Goal: Task Accomplishment & Management: Manage account settings

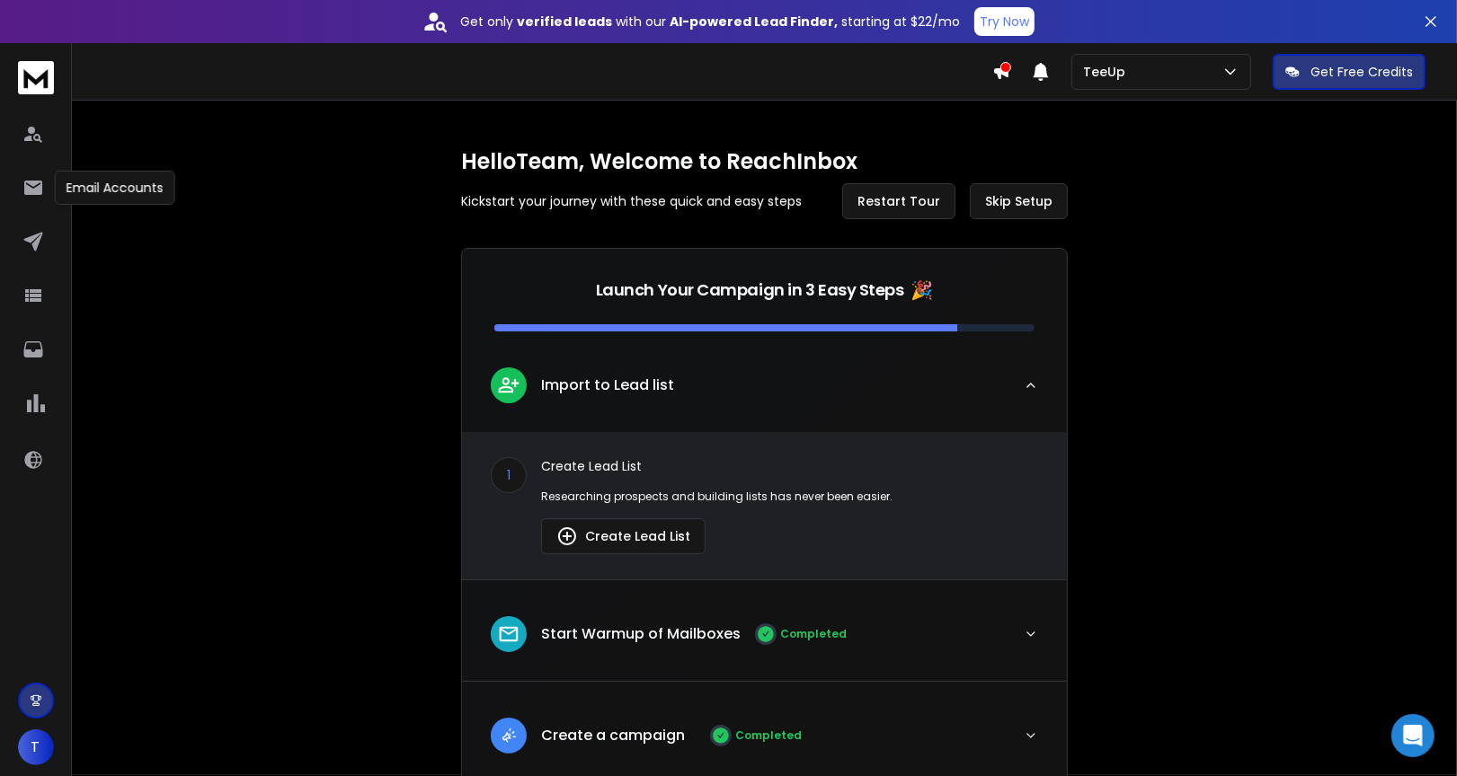
click at [53, 191] on div at bounding box center [35, 191] width 41 height 43
click at [39, 187] on icon at bounding box center [33, 188] width 18 height 14
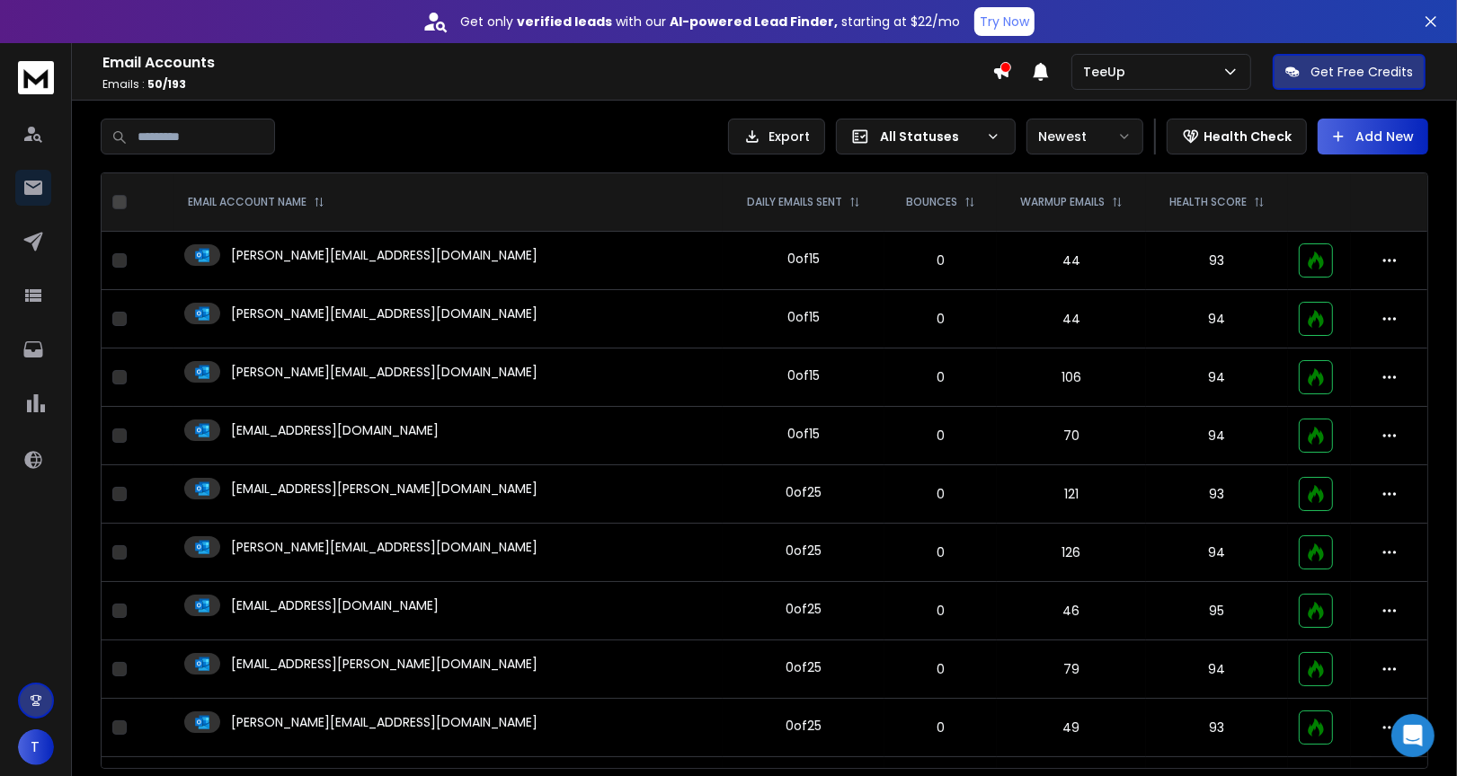
click at [113, 492] on button "button" at bounding box center [119, 494] width 14 height 14
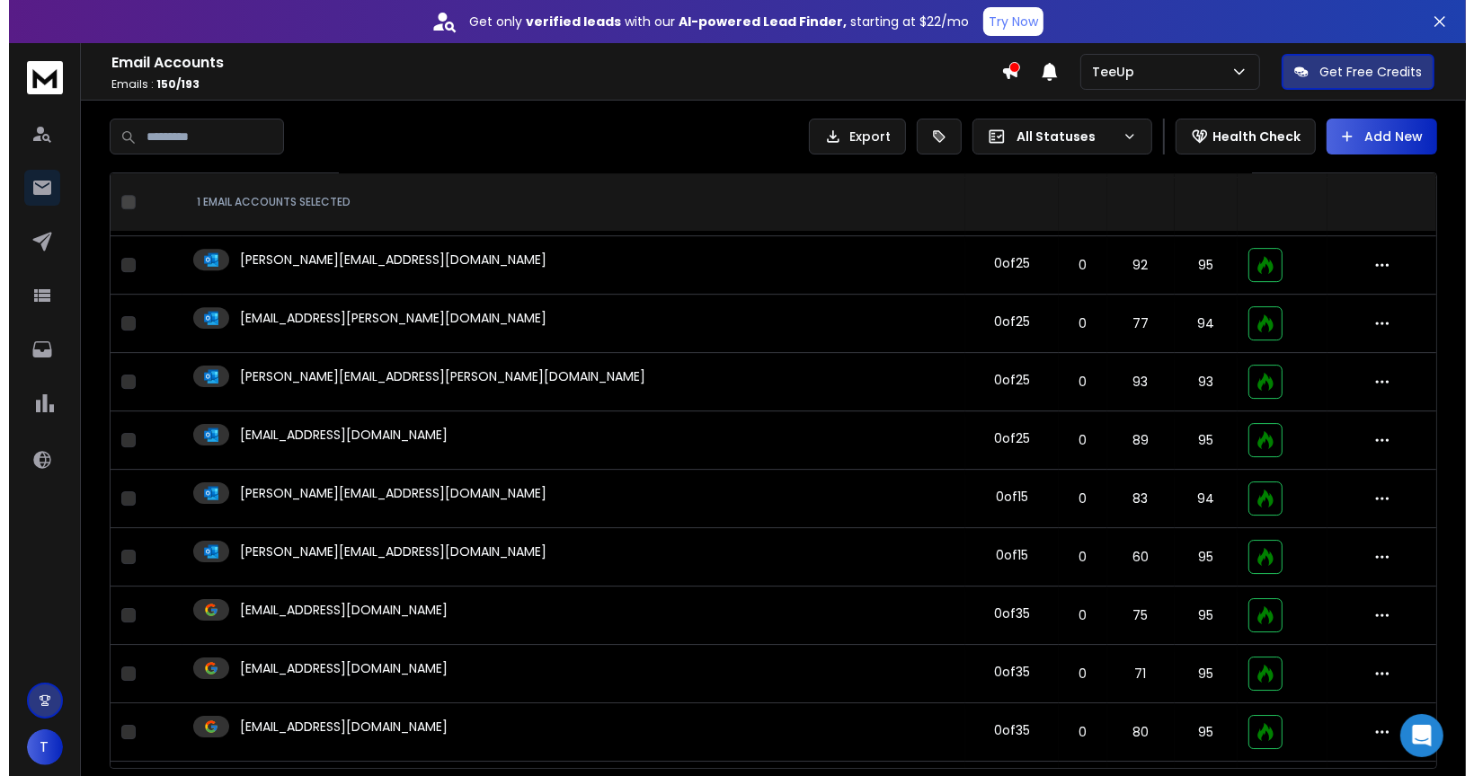
scroll to position [4961, 0]
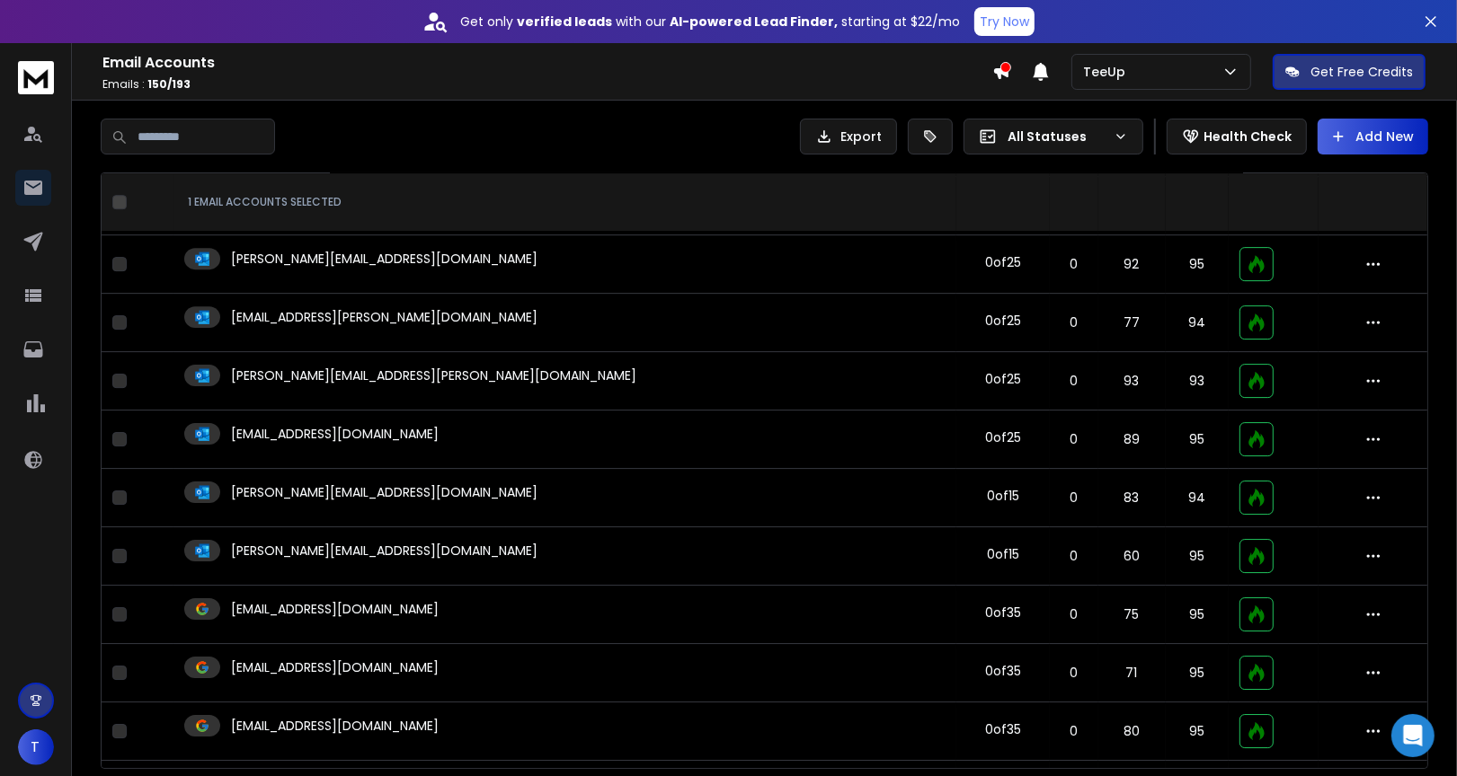
type button "on"
click at [124, 549] on button "button" at bounding box center [119, 556] width 14 height 14
type button "on"
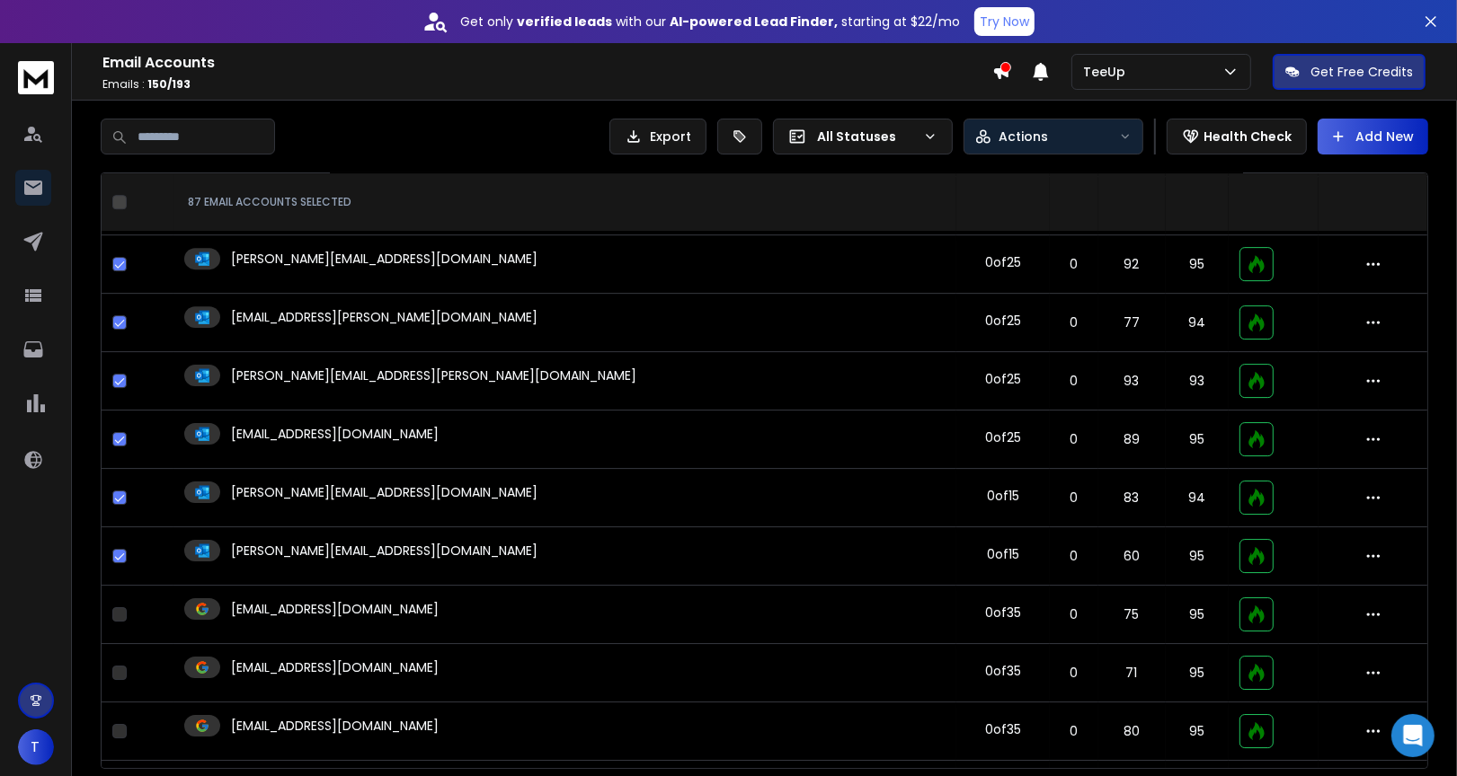
click at [1111, 131] on div "Actions" at bounding box center [1043, 137] width 137 height 18
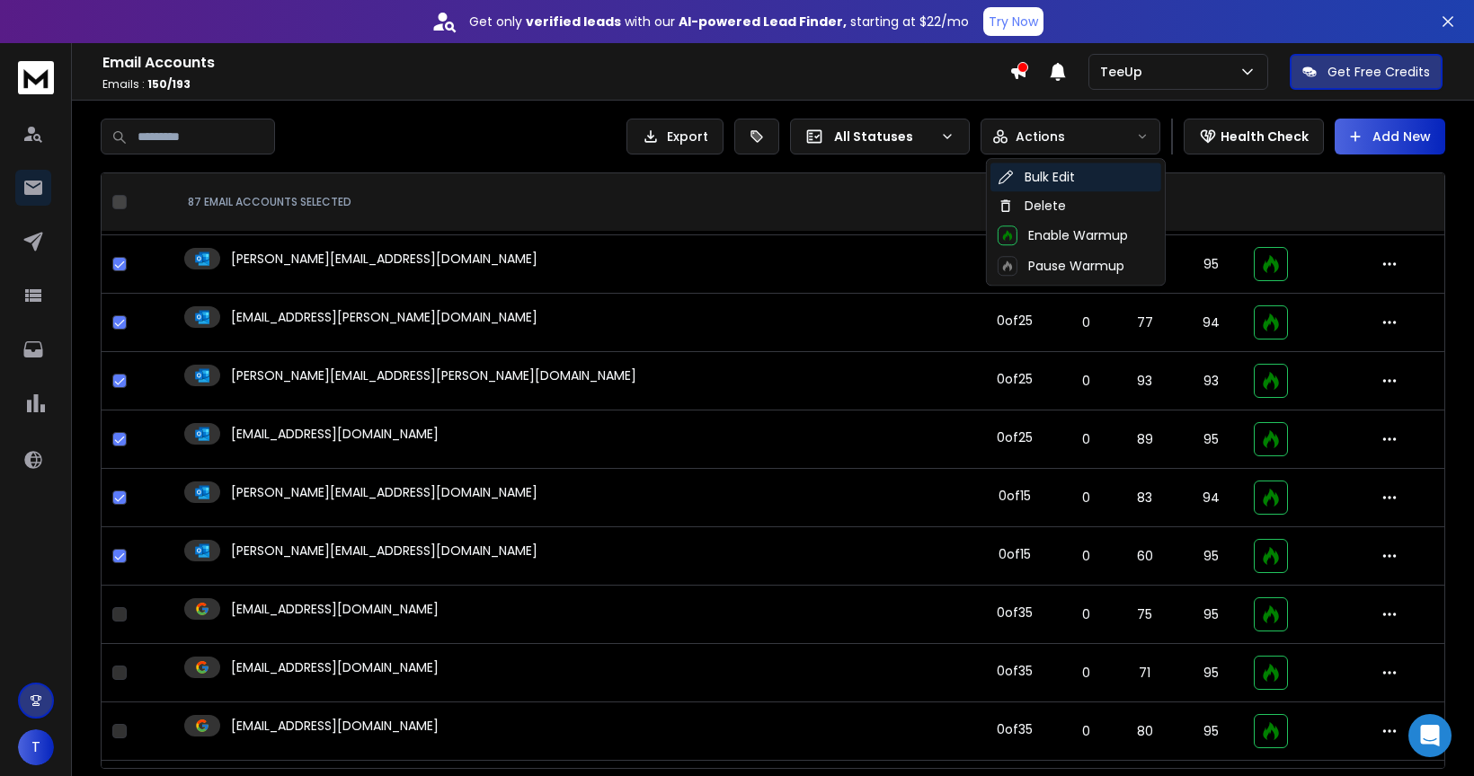
click at [1059, 175] on div "Bulk Edit" at bounding box center [1035, 177] width 77 height 18
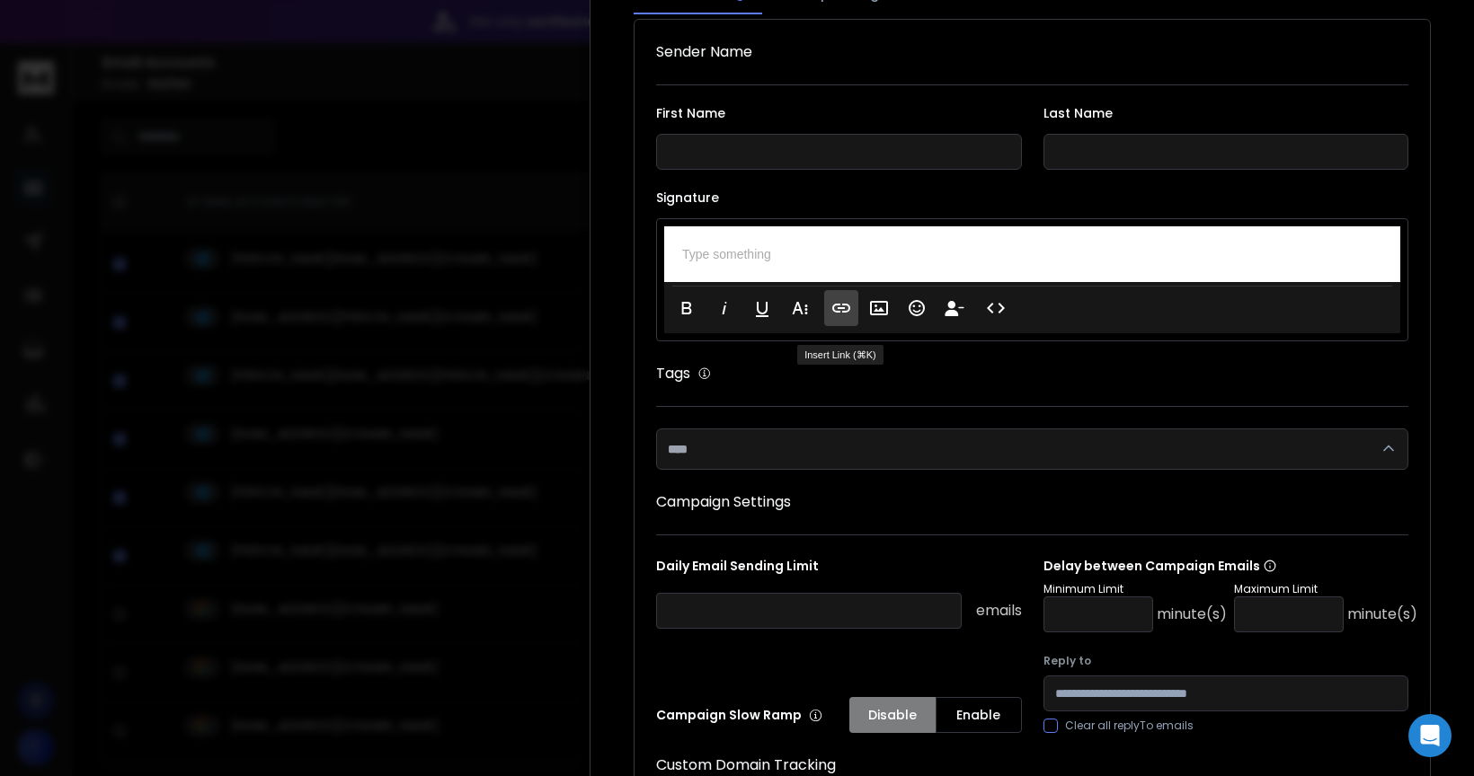
scroll to position [163, 0]
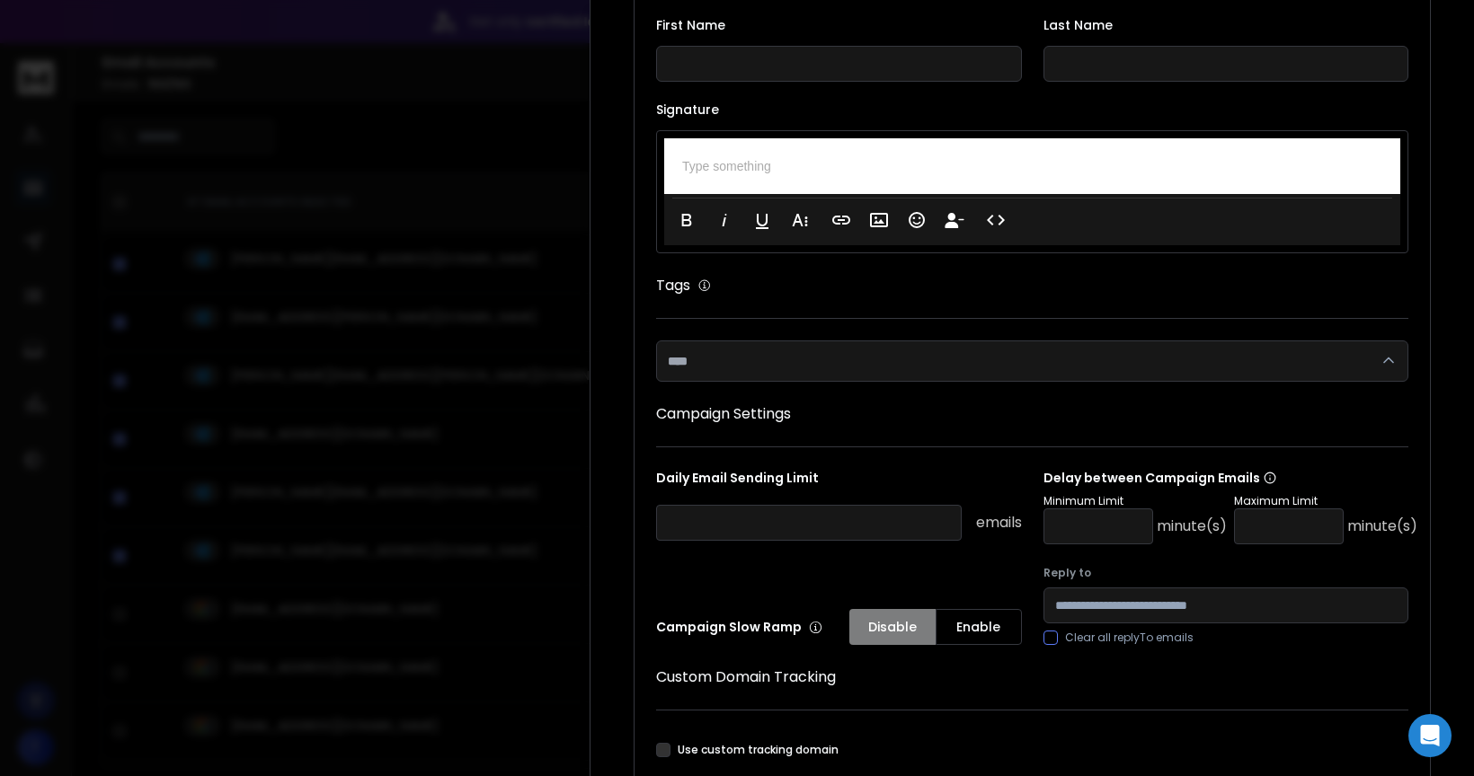
click at [819, 519] on input "number" at bounding box center [809, 523] width 306 height 36
type input "**"
click at [1006, 456] on form "First Name Last Name Signature Type something Clear Formatting Font Family Aria…" at bounding box center [1032, 422] width 752 height 807
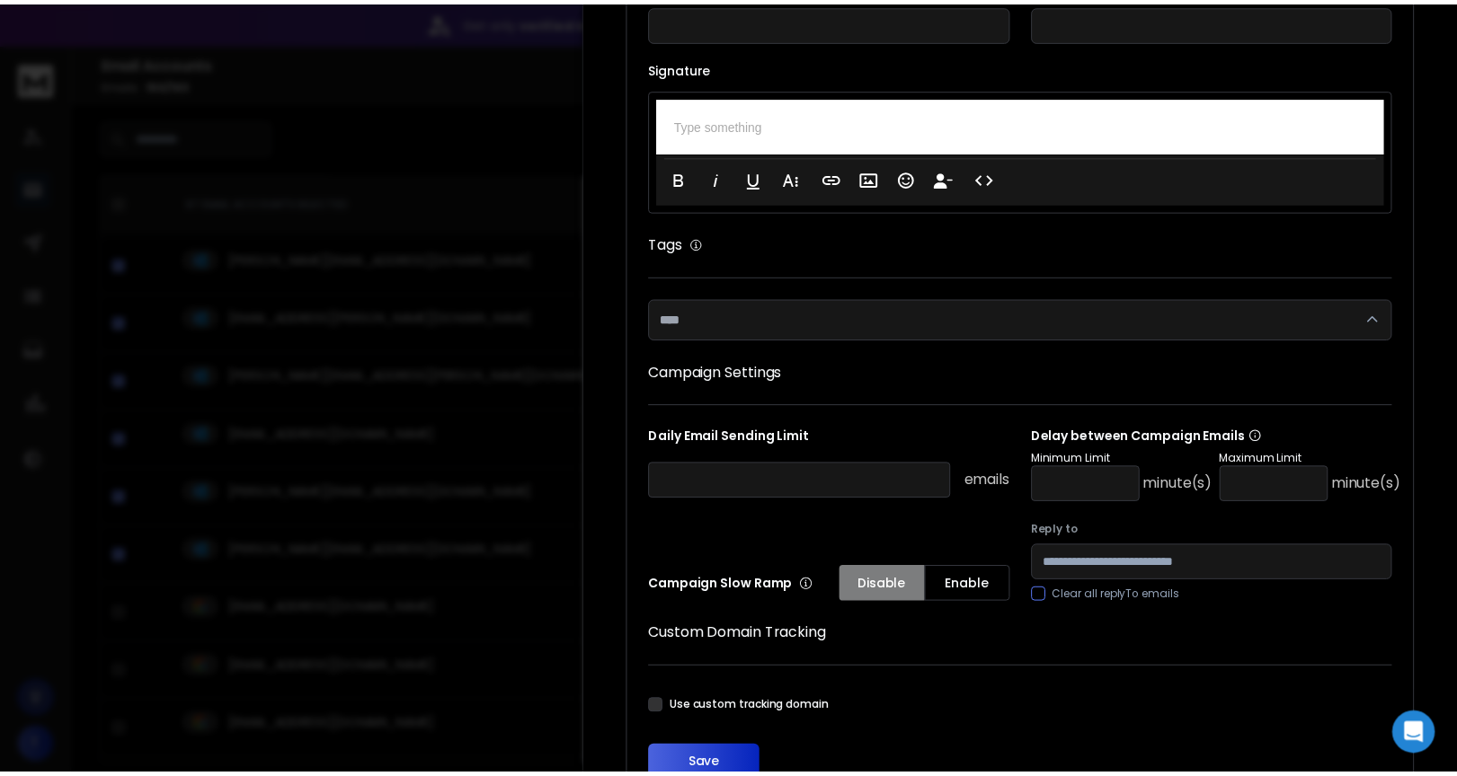
scroll to position [283, 0]
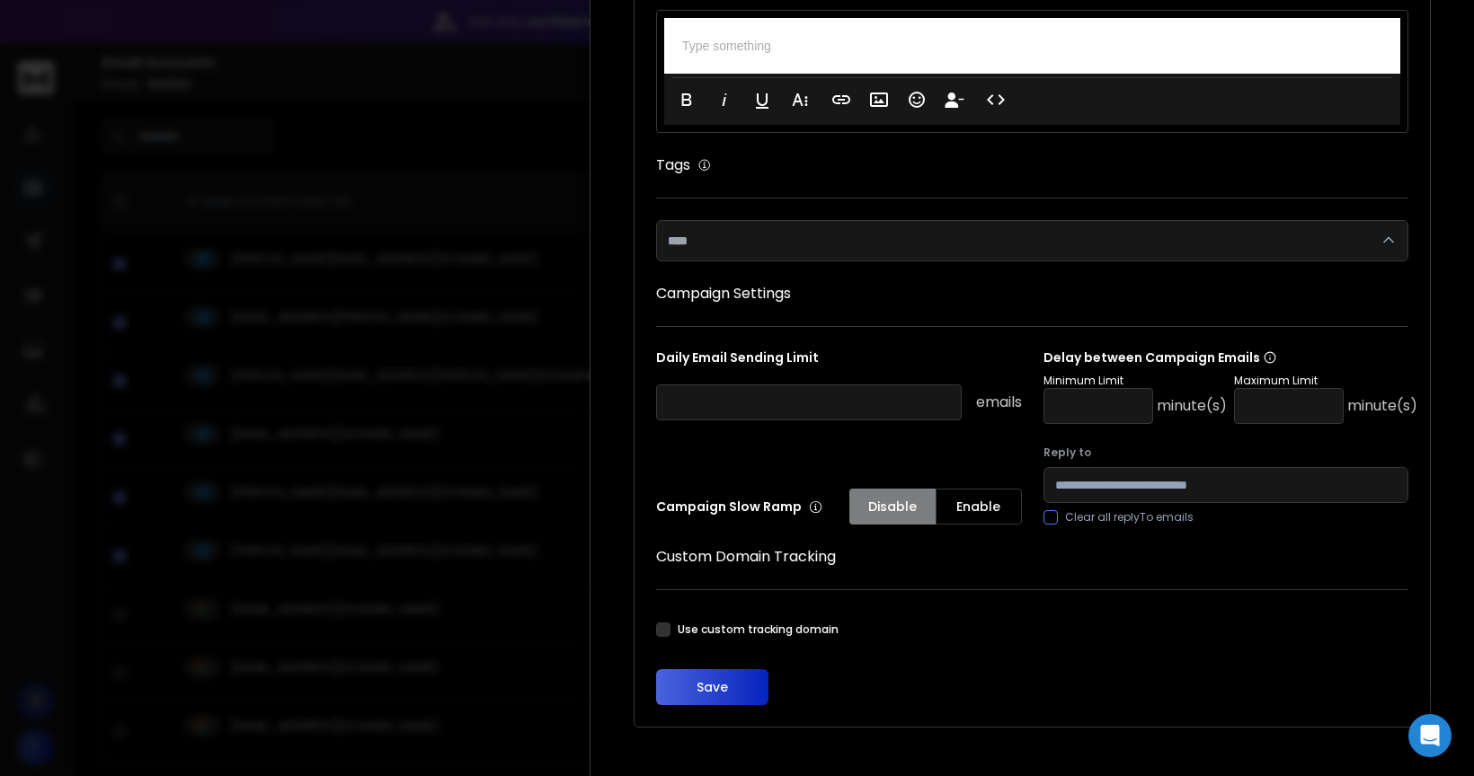
click at [699, 687] on button "Save" at bounding box center [712, 687] width 112 height 36
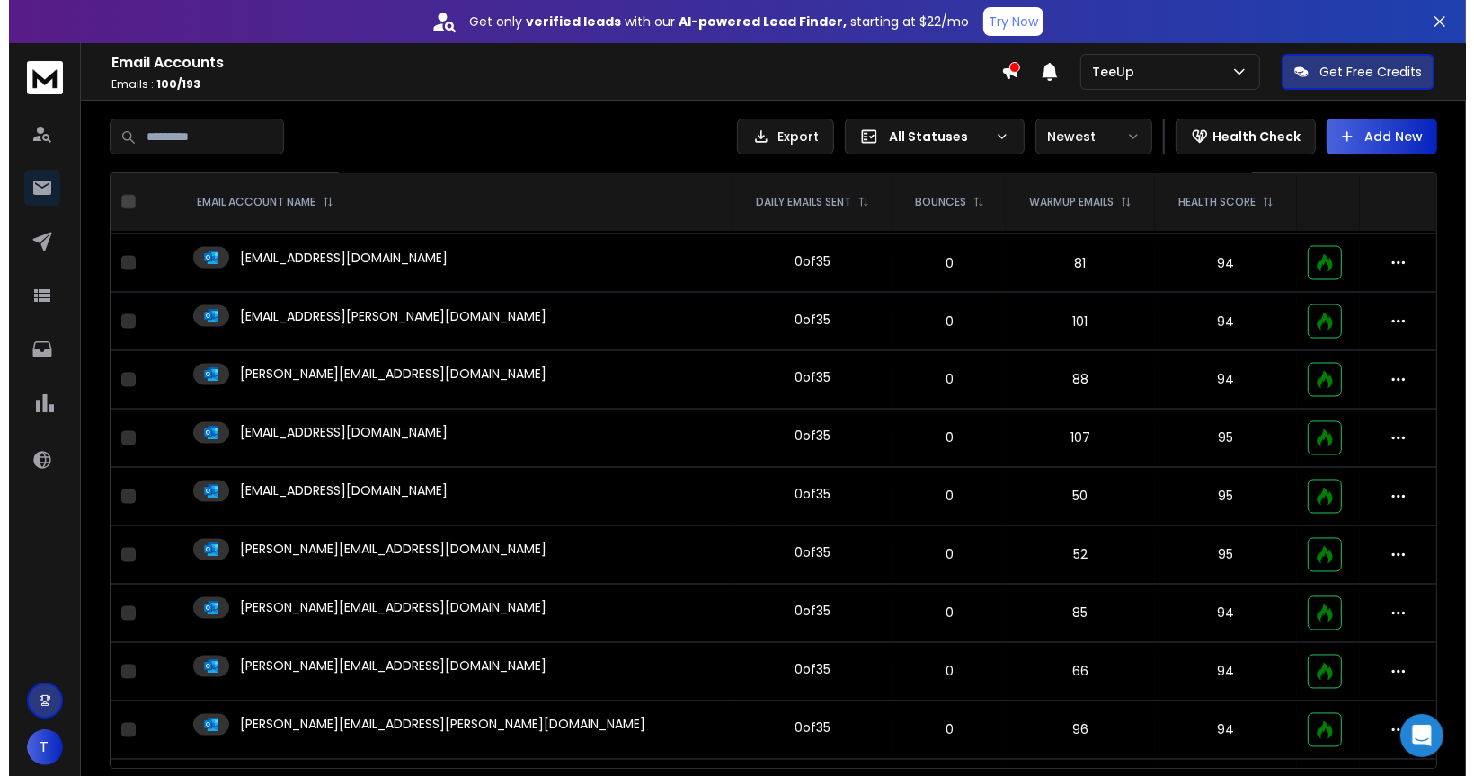
scroll to position [0, 0]
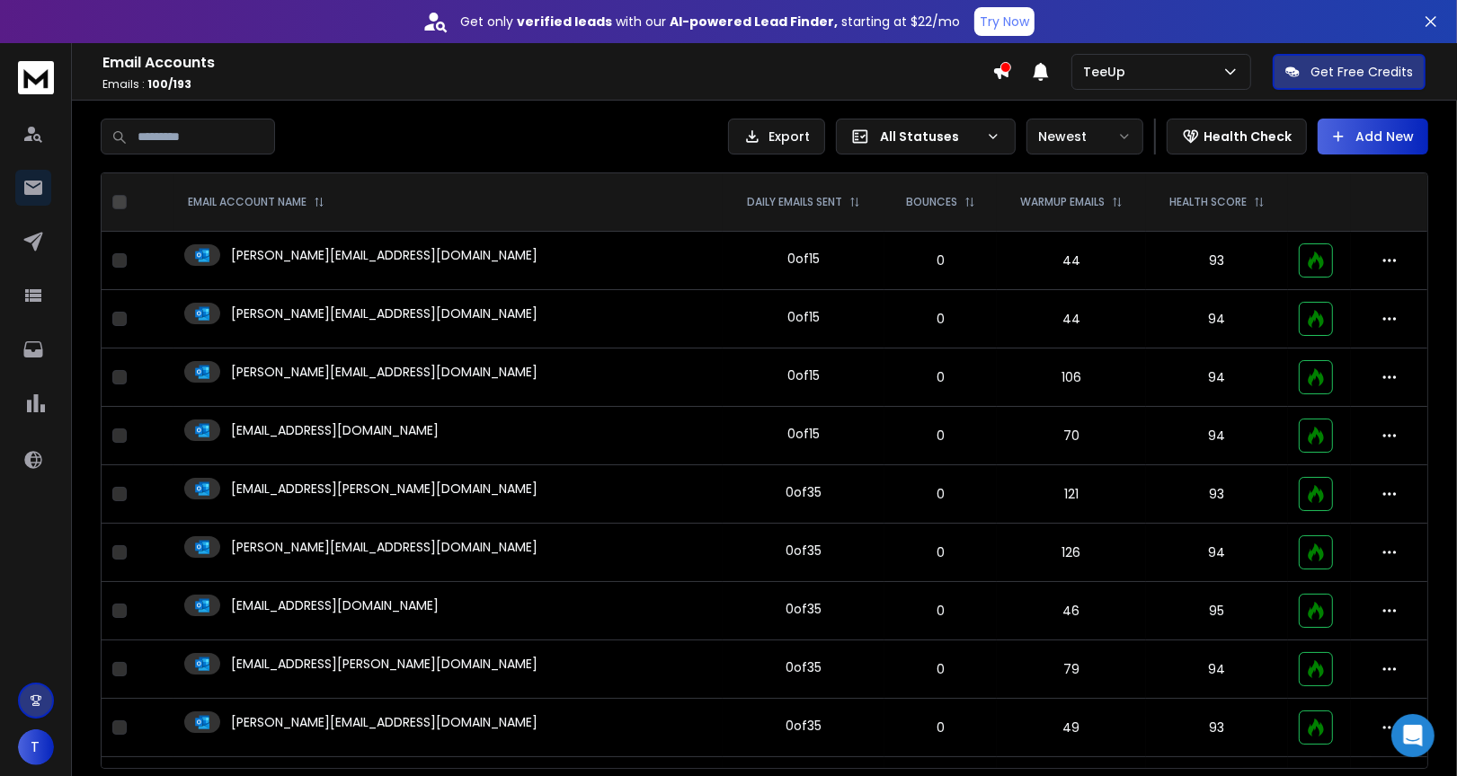
click at [112, 439] on button "button" at bounding box center [119, 436] width 14 height 14
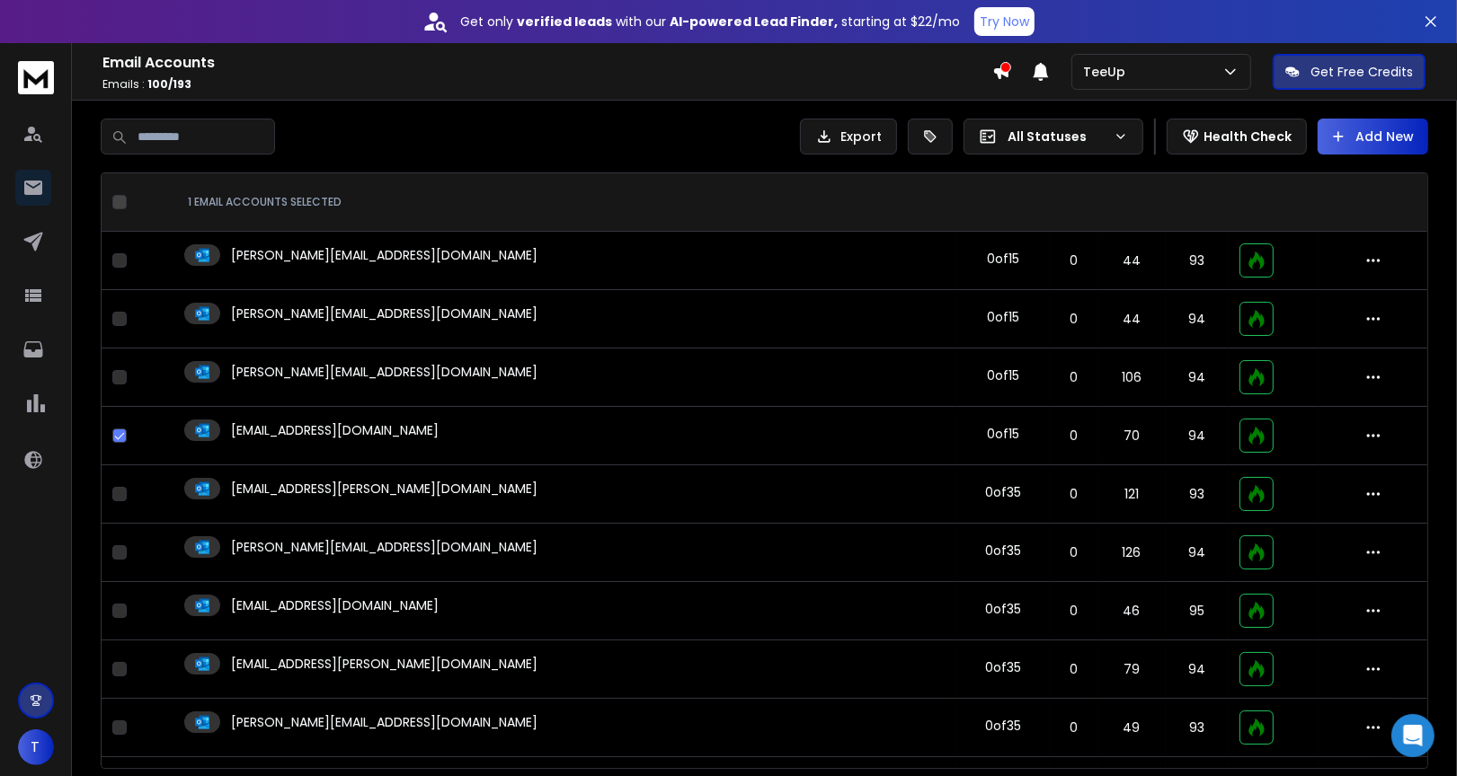
type button "on"
click at [124, 259] on button "button" at bounding box center [119, 260] width 14 height 14
type button "on"
click at [1082, 132] on div "Actions" at bounding box center [1043, 137] width 137 height 18
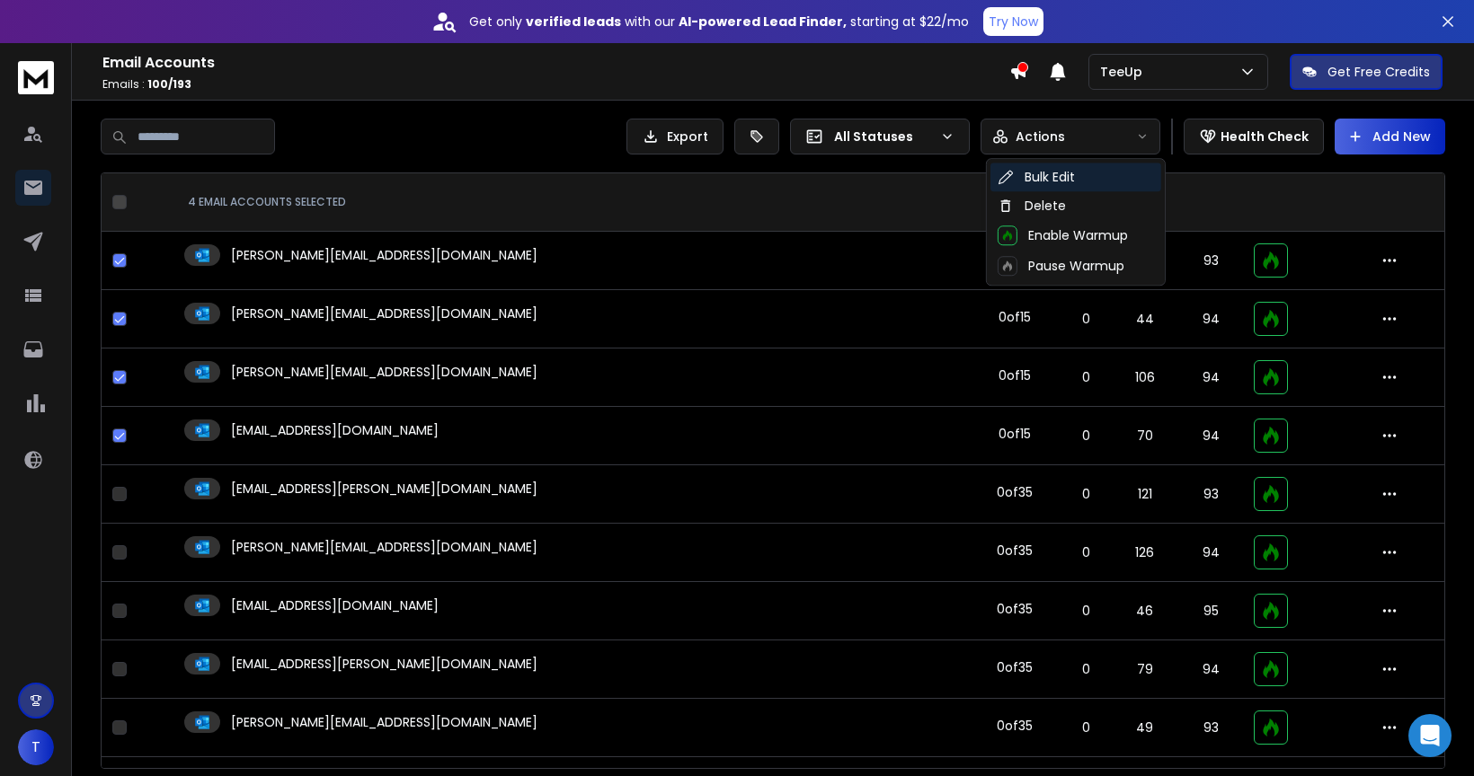
click at [1066, 178] on div "Bulk Edit" at bounding box center [1035, 177] width 77 height 18
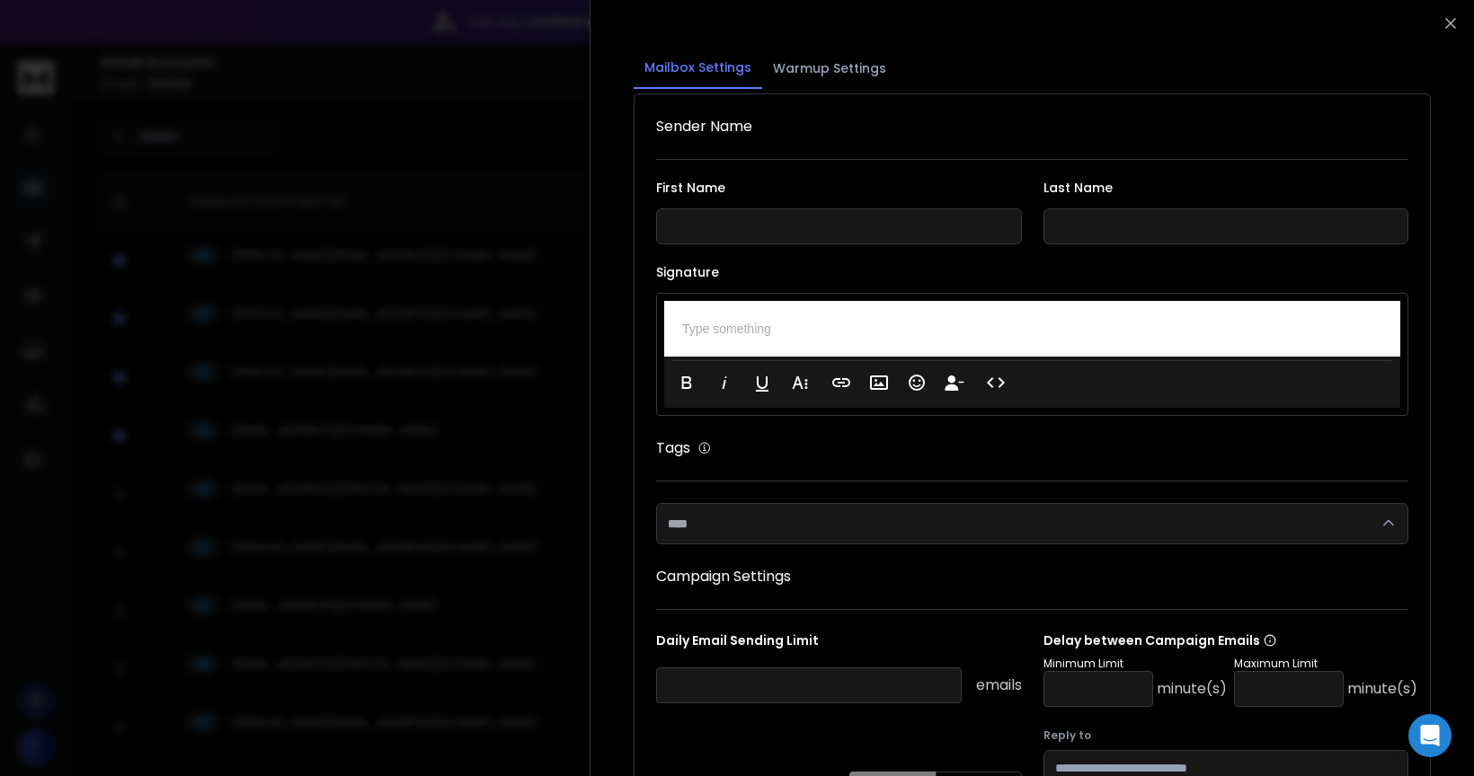
click at [802, 684] on input "number" at bounding box center [809, 686] width 306 height 36
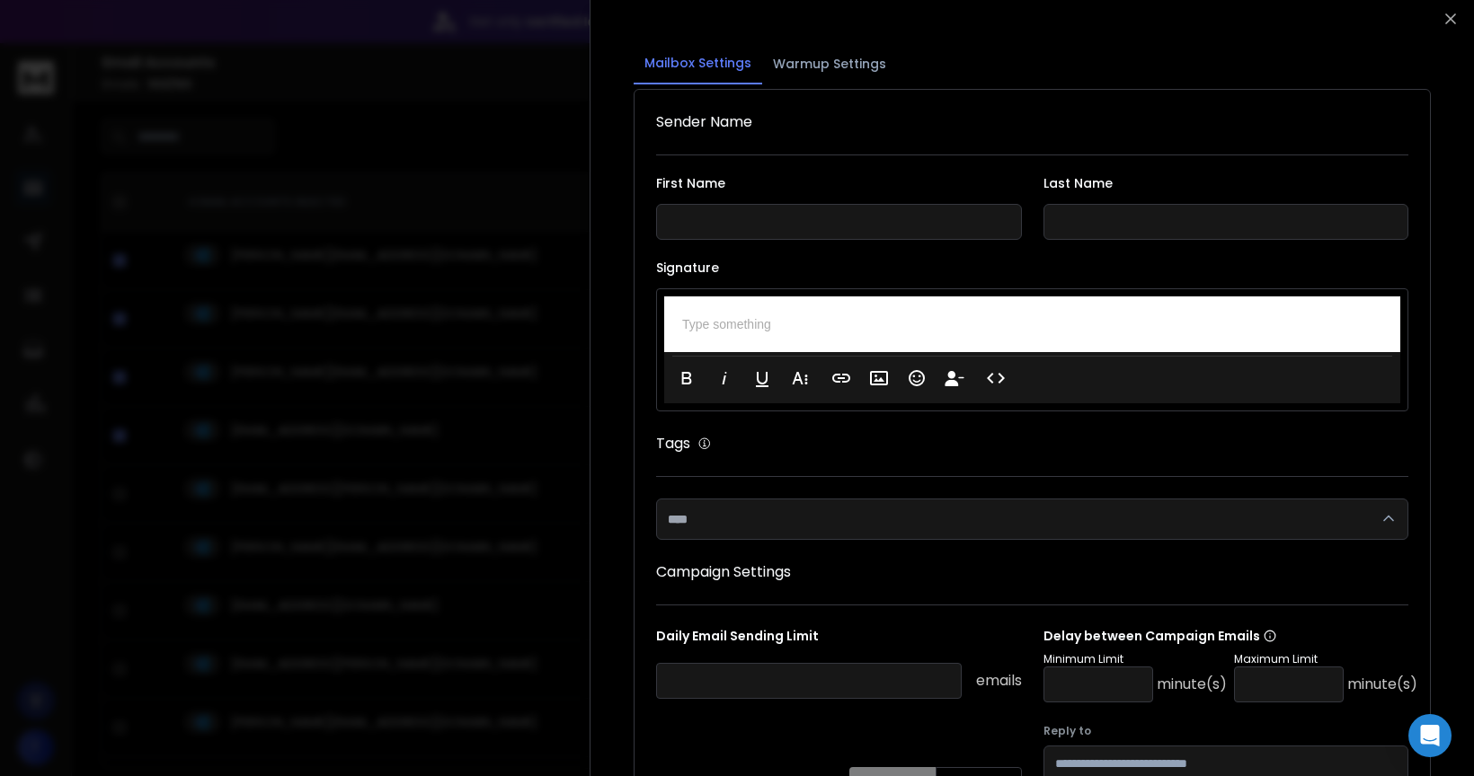
type input "**"
click at [937, 570] on h1 "Campaign Settings" at bounding box center [1032, 573] width 752 height 22
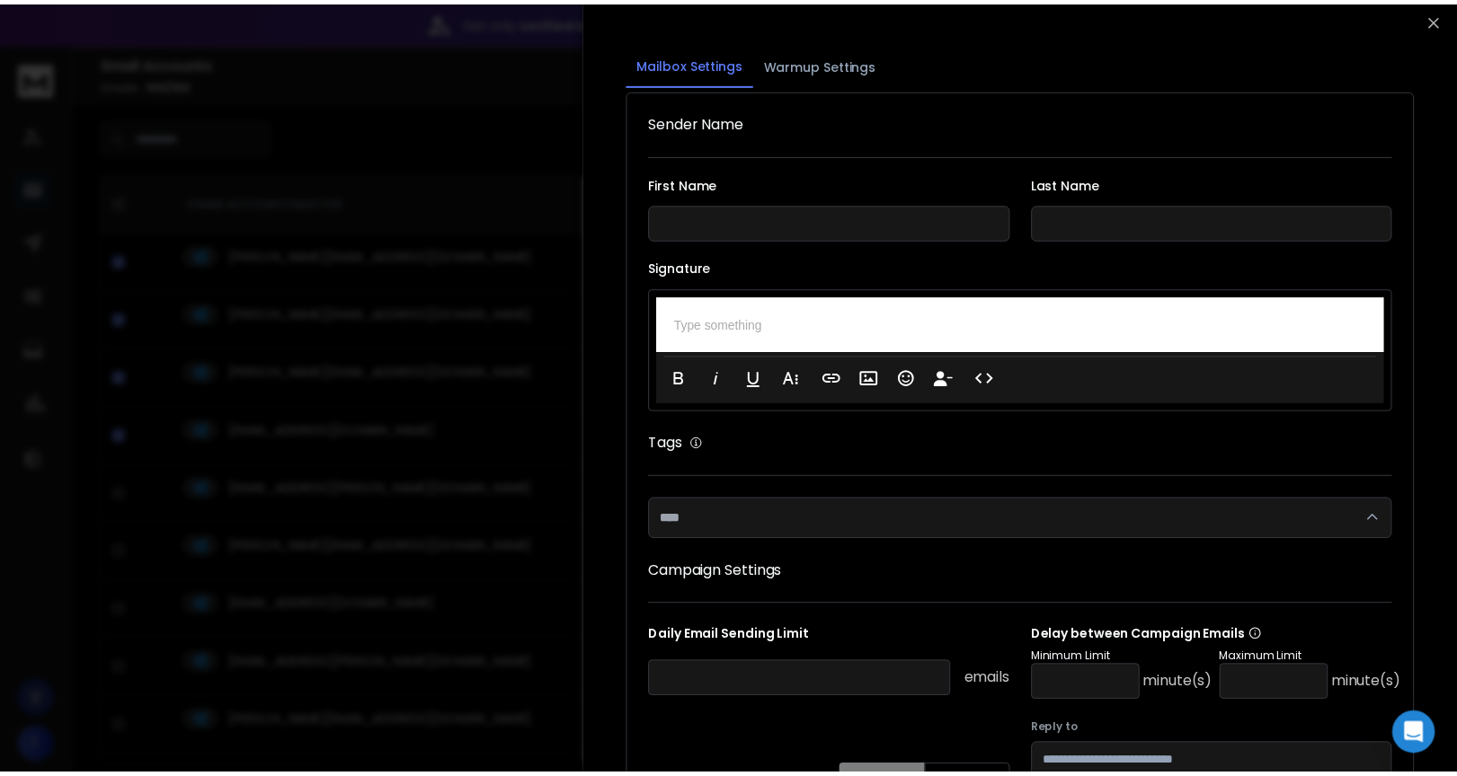
scroll to position [283, 0]
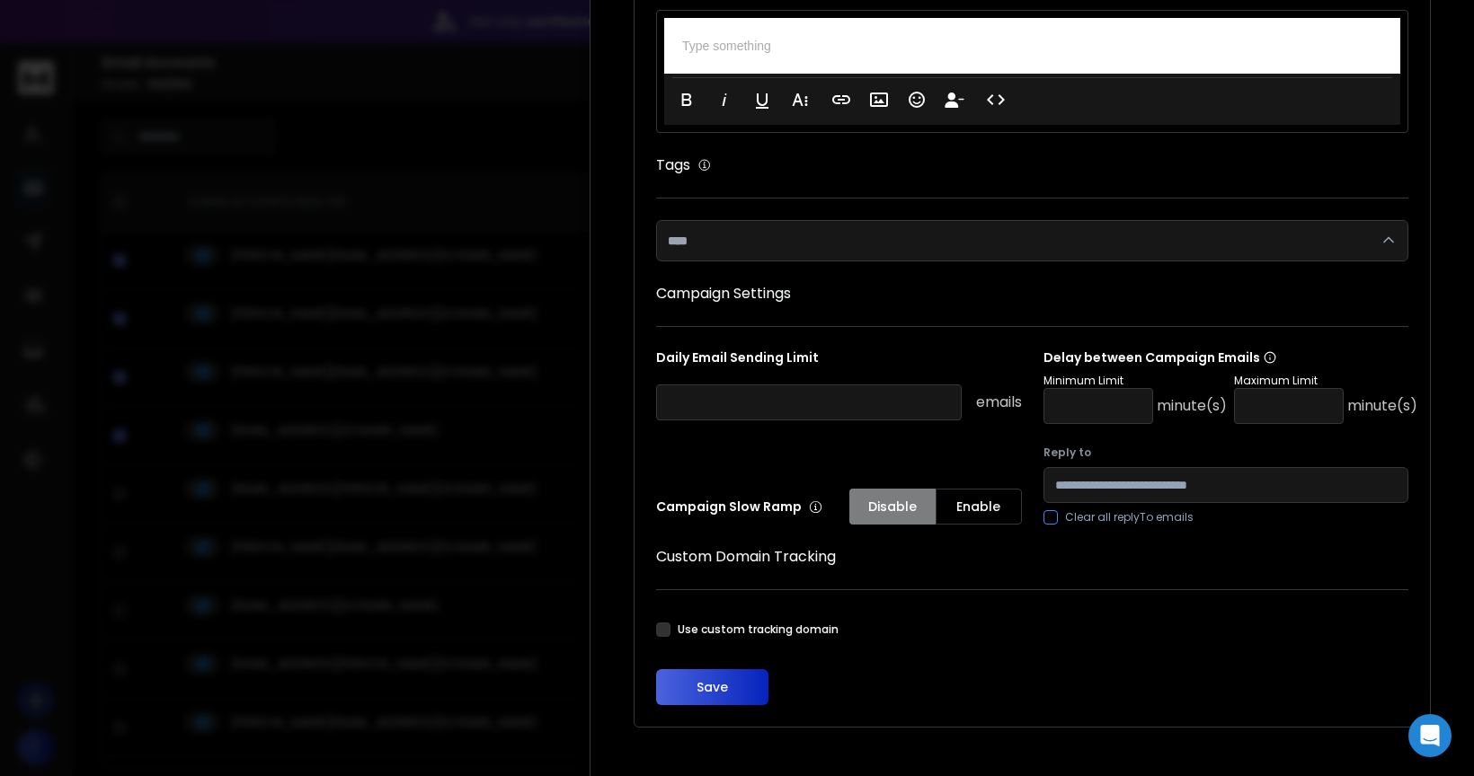
click at [715, 688] on button "Save" at bounding box center [712, 687] width 112 height 36
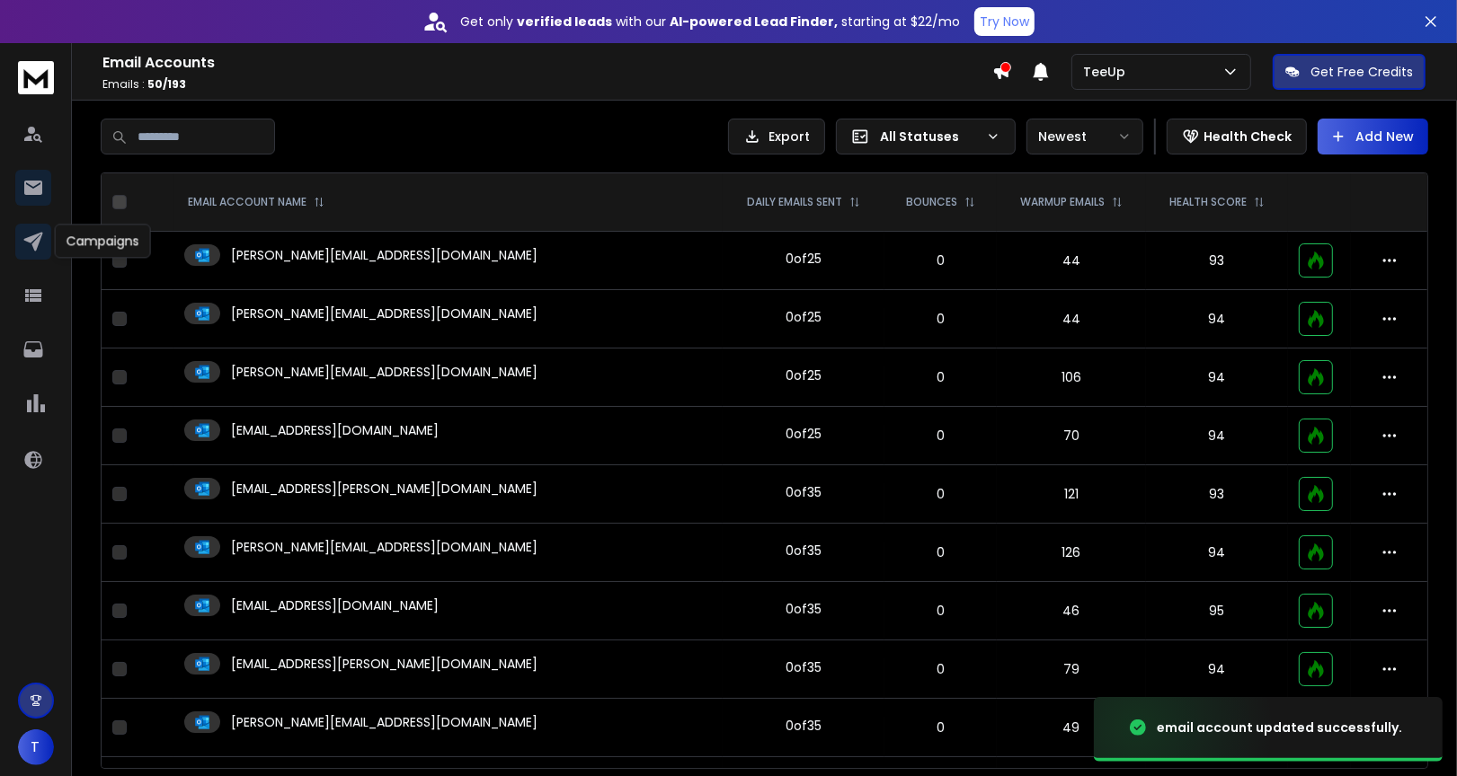
click at [37, 241] on icon at bounding box center [32, 241] width 19 height 19
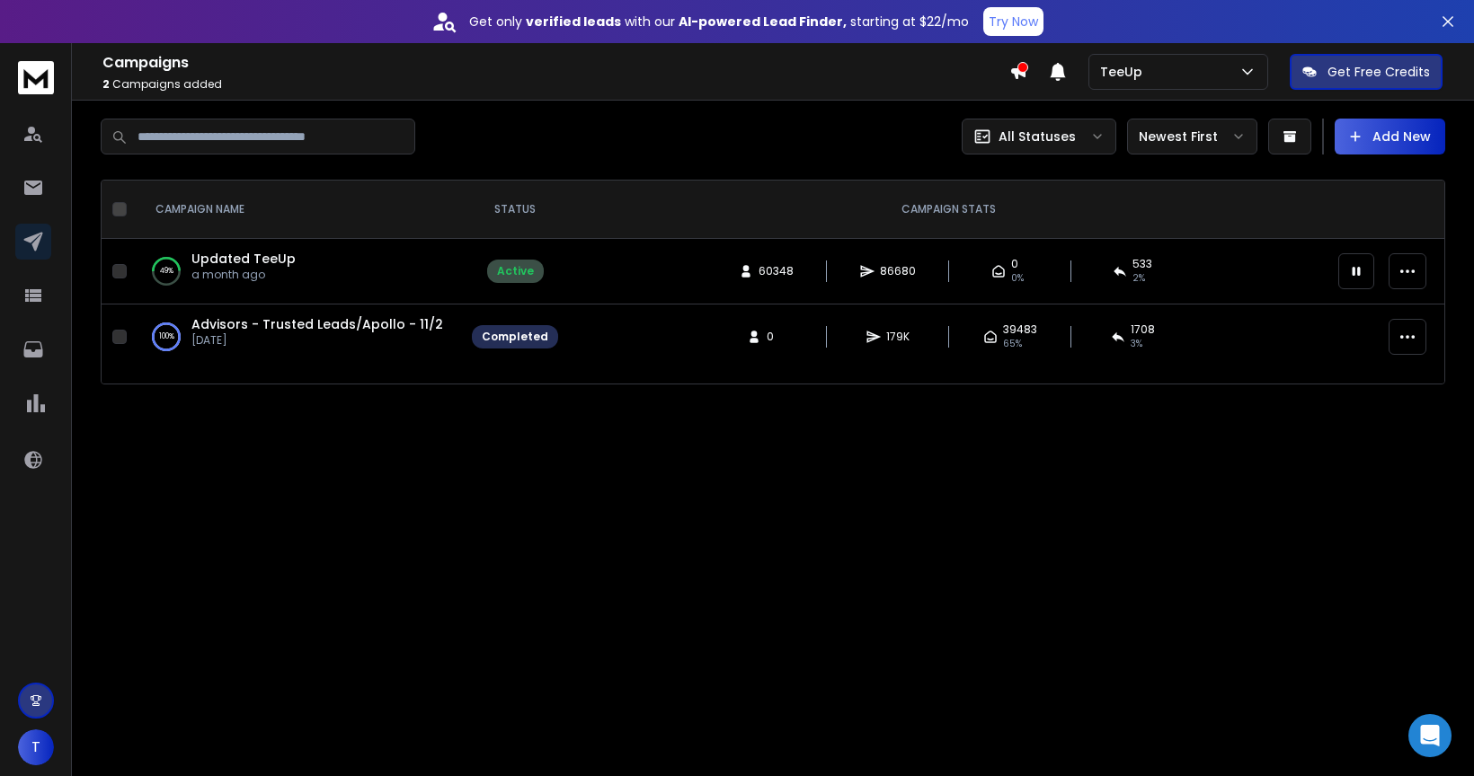
click at [1441, 22] on icon at bounding box center [1448, 21] width 16 height 16
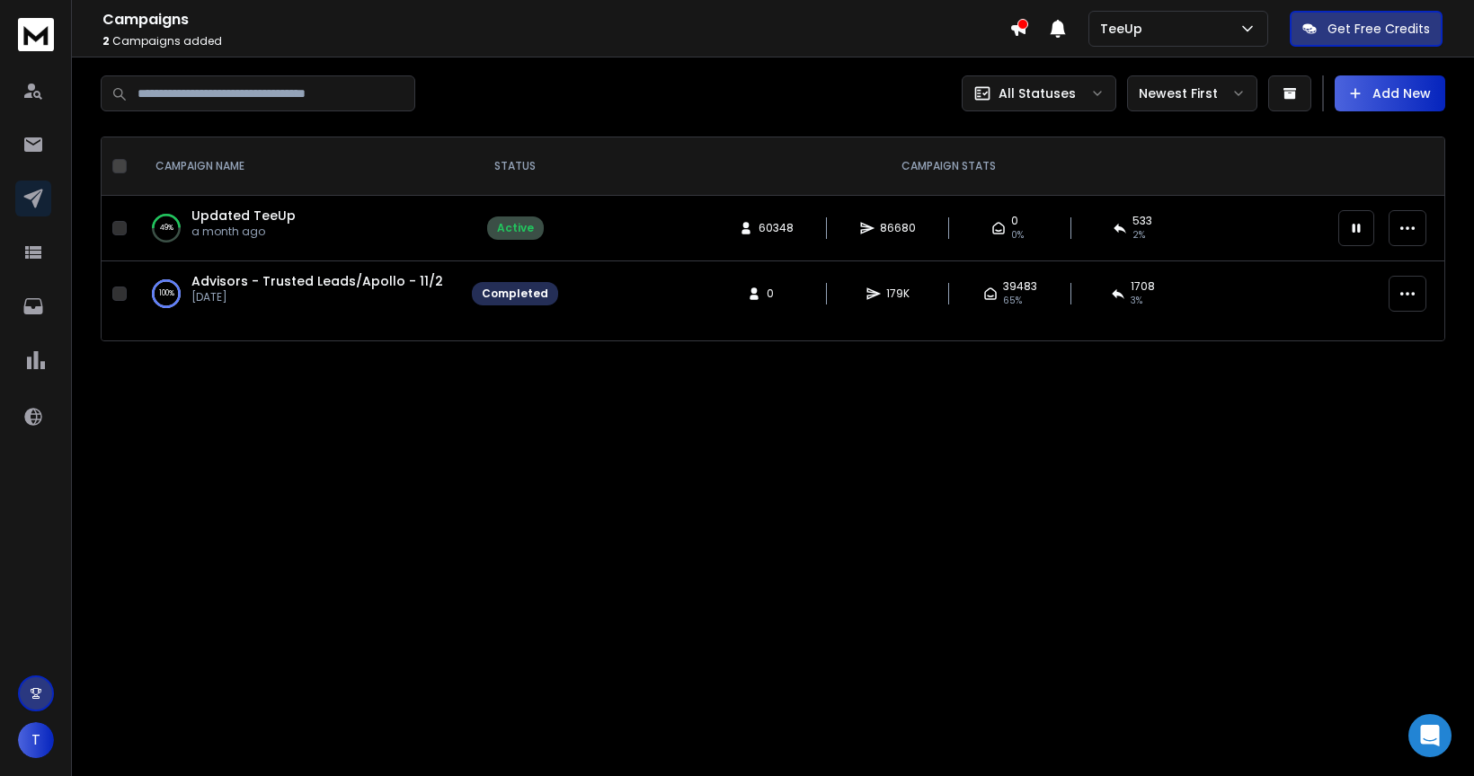
click at [236, 217] on span "Updated TeeUp" at bounding box center [243, 216] width 104 height 18
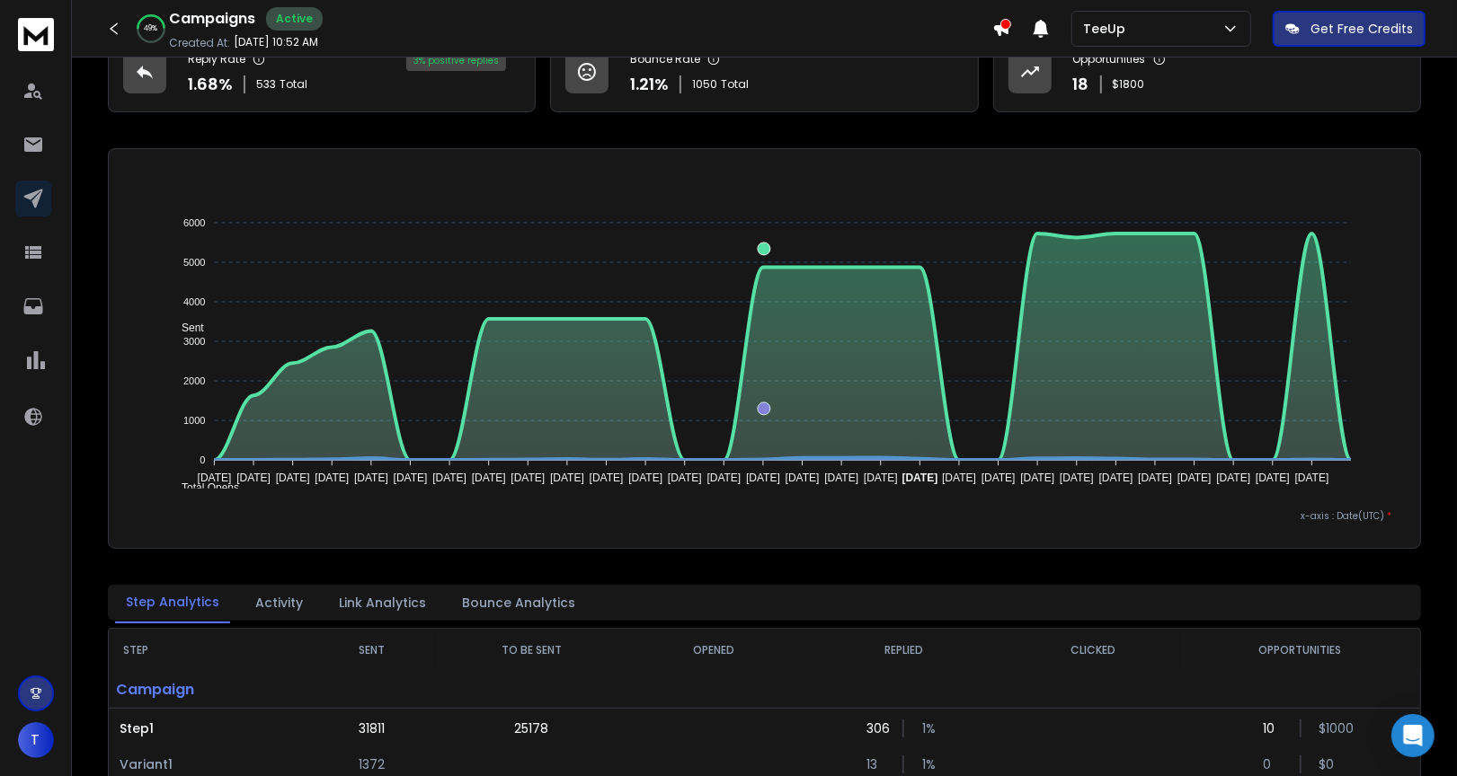
scroll to position [307, 0]
click at [393, 595] on button "Link Analytics" at bounding box center [382, 601] width 109 height 40
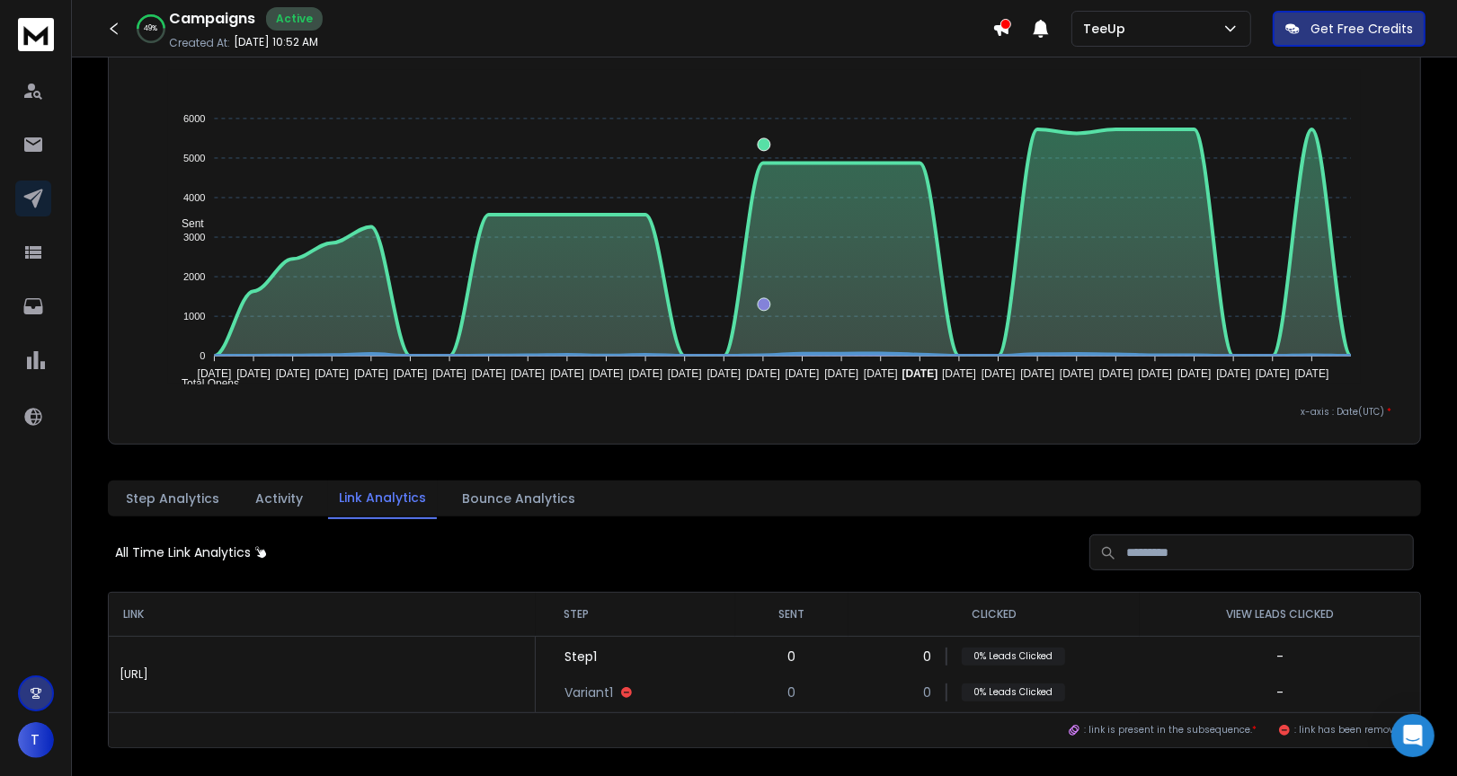
scroll to position [410, 0]
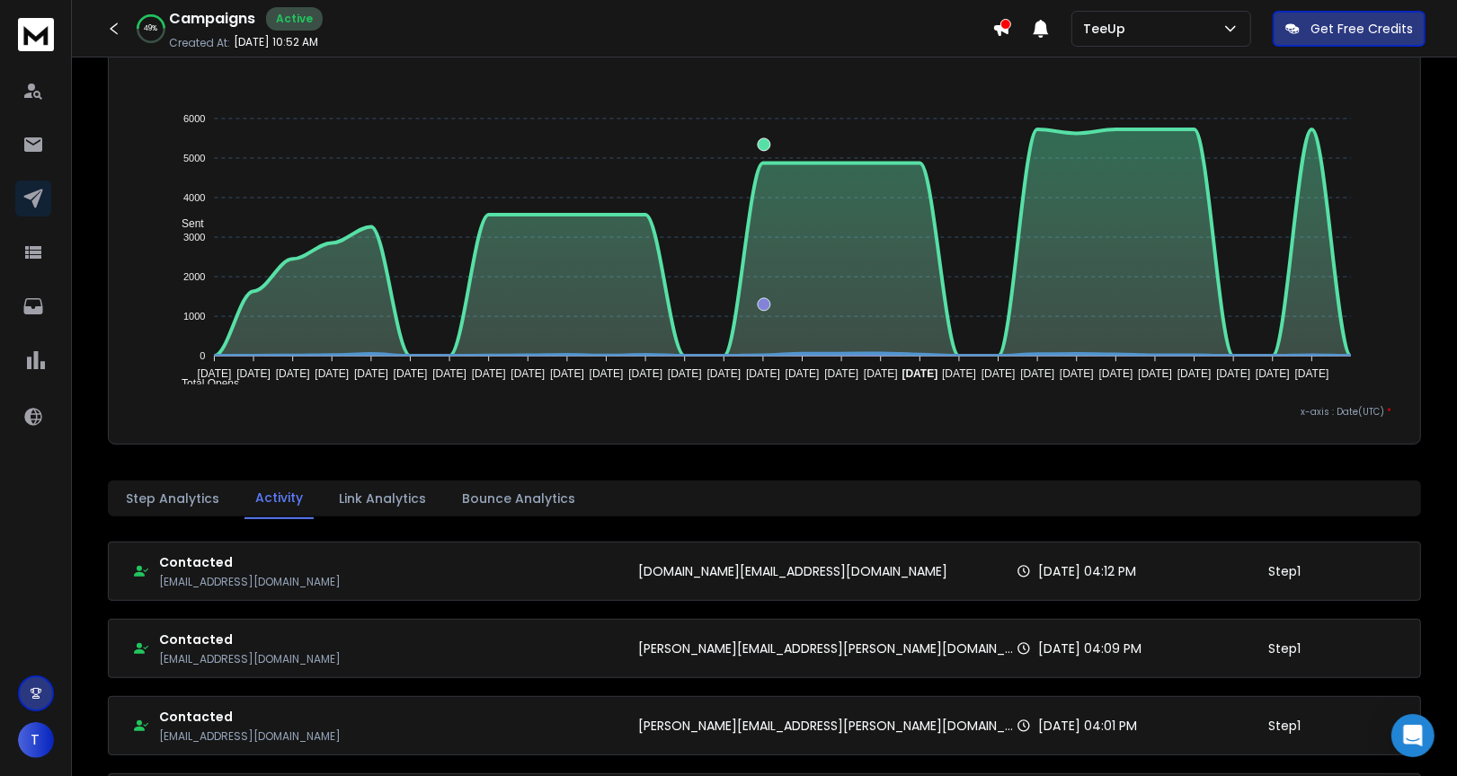
click at [297, 500] on button "Activity" at bounding box center [278, 498] width 69 height 41
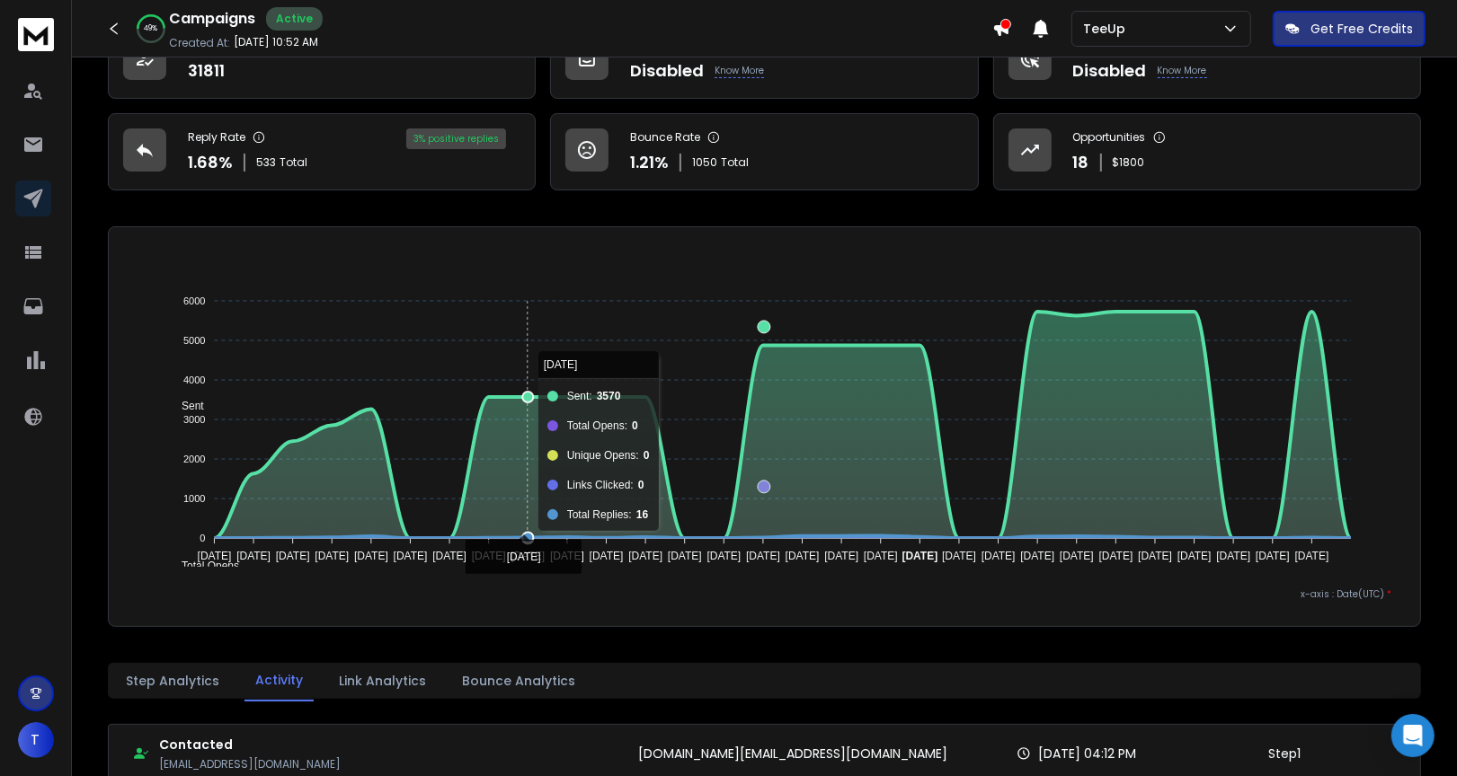
scroll to position [248, 0]
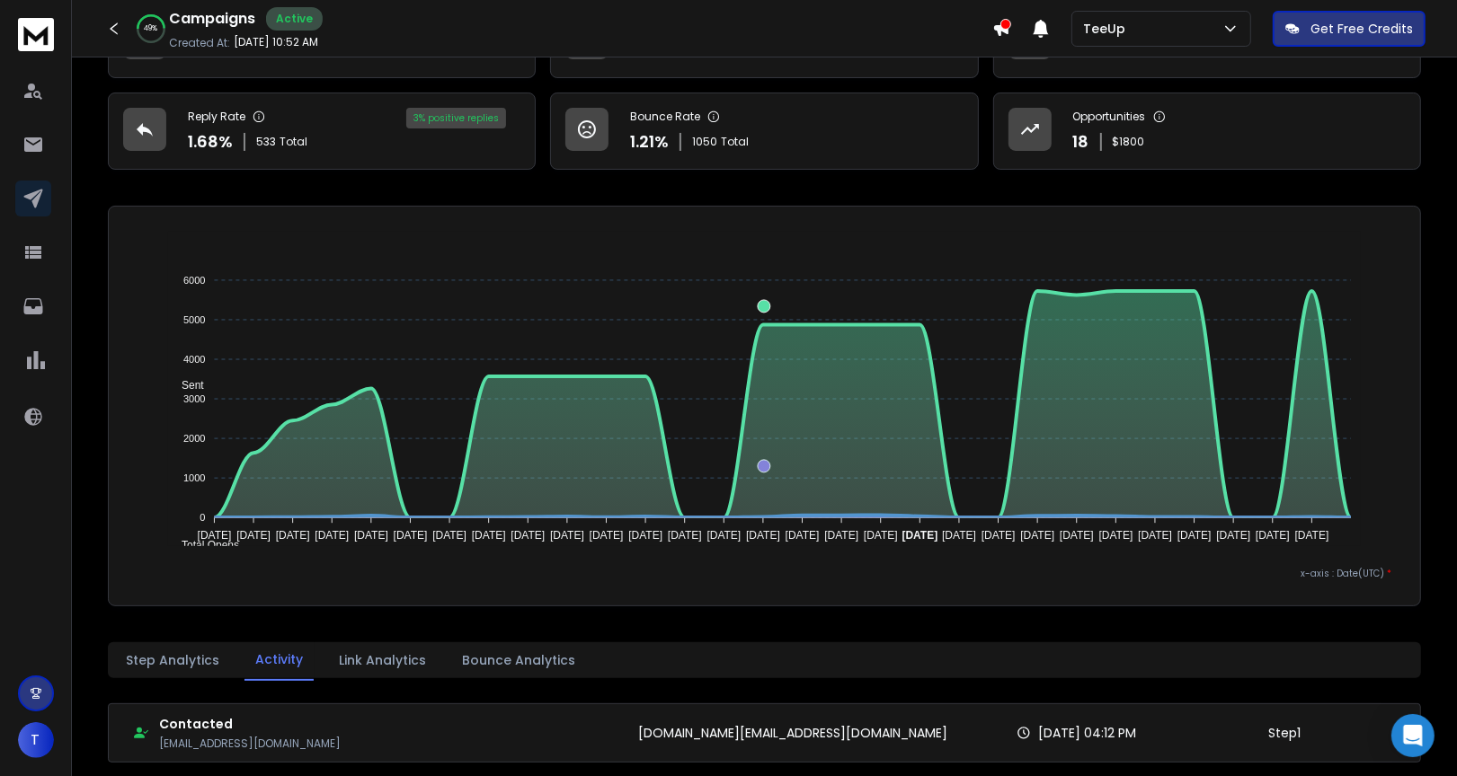
click at [510, 668] on button "Bounce Analytics" at bounding box center [518, 661] width 135 height 40
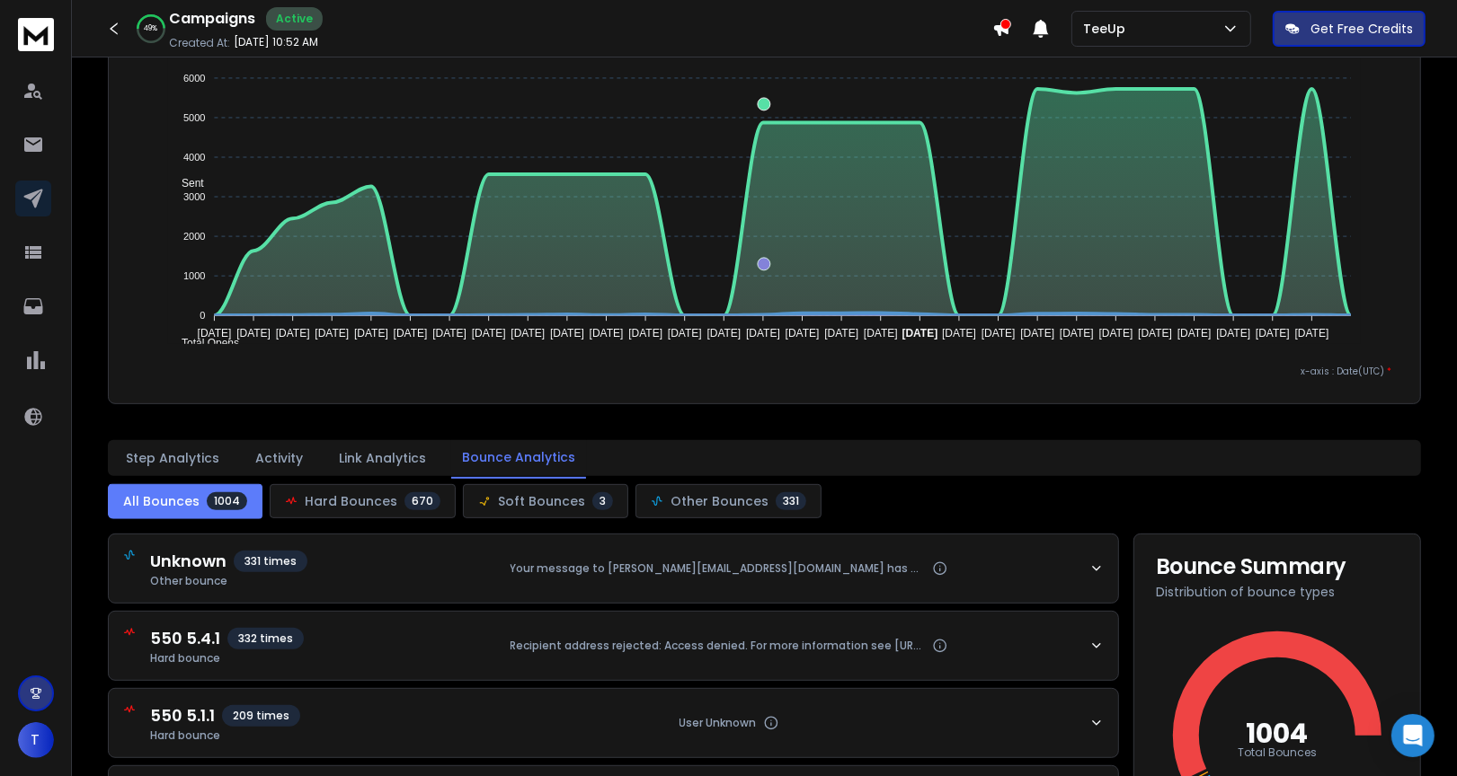
scroll to position [649, 0]
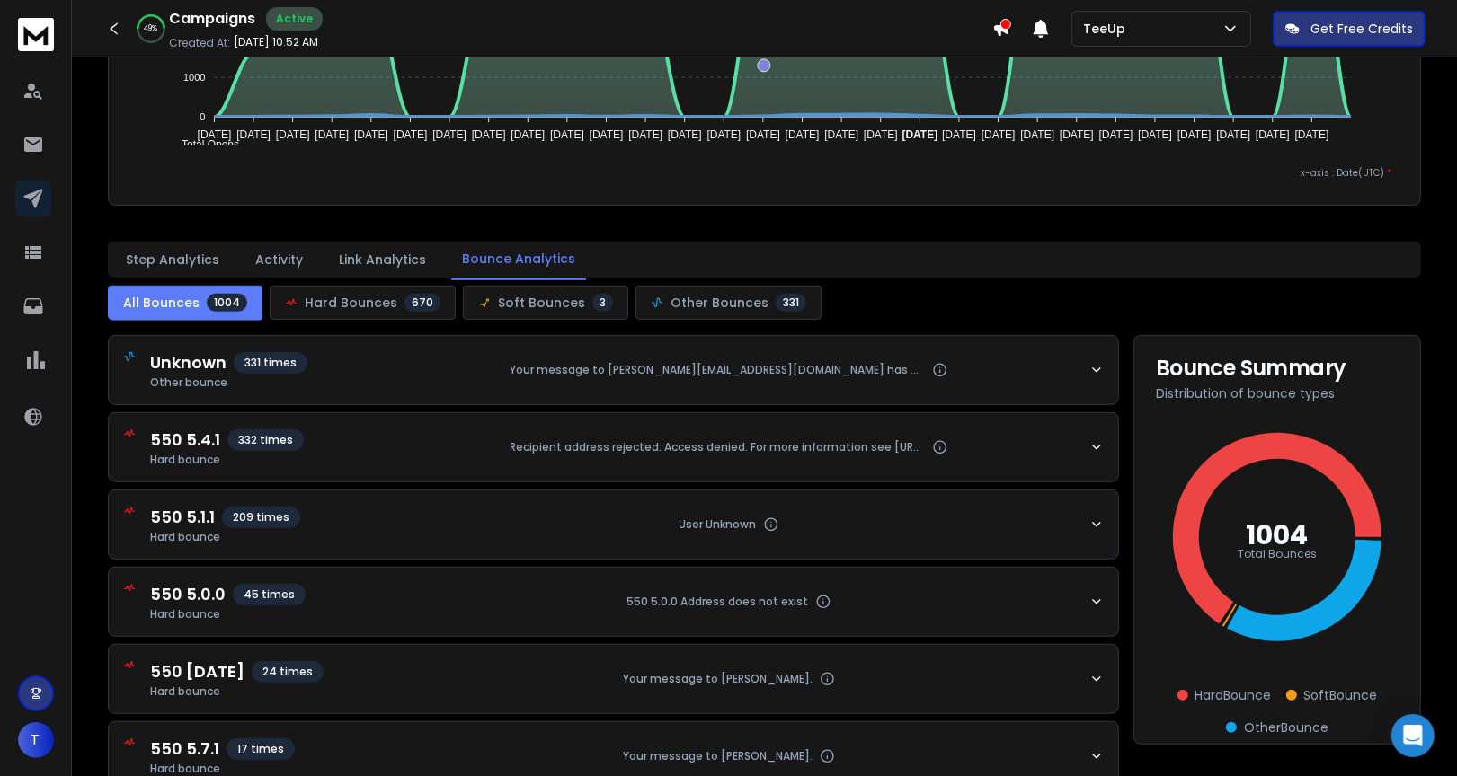
click at [370, 377] on div "Unknown 331 times Other bounce" at bounding box center [606, 370] width 966 height 40
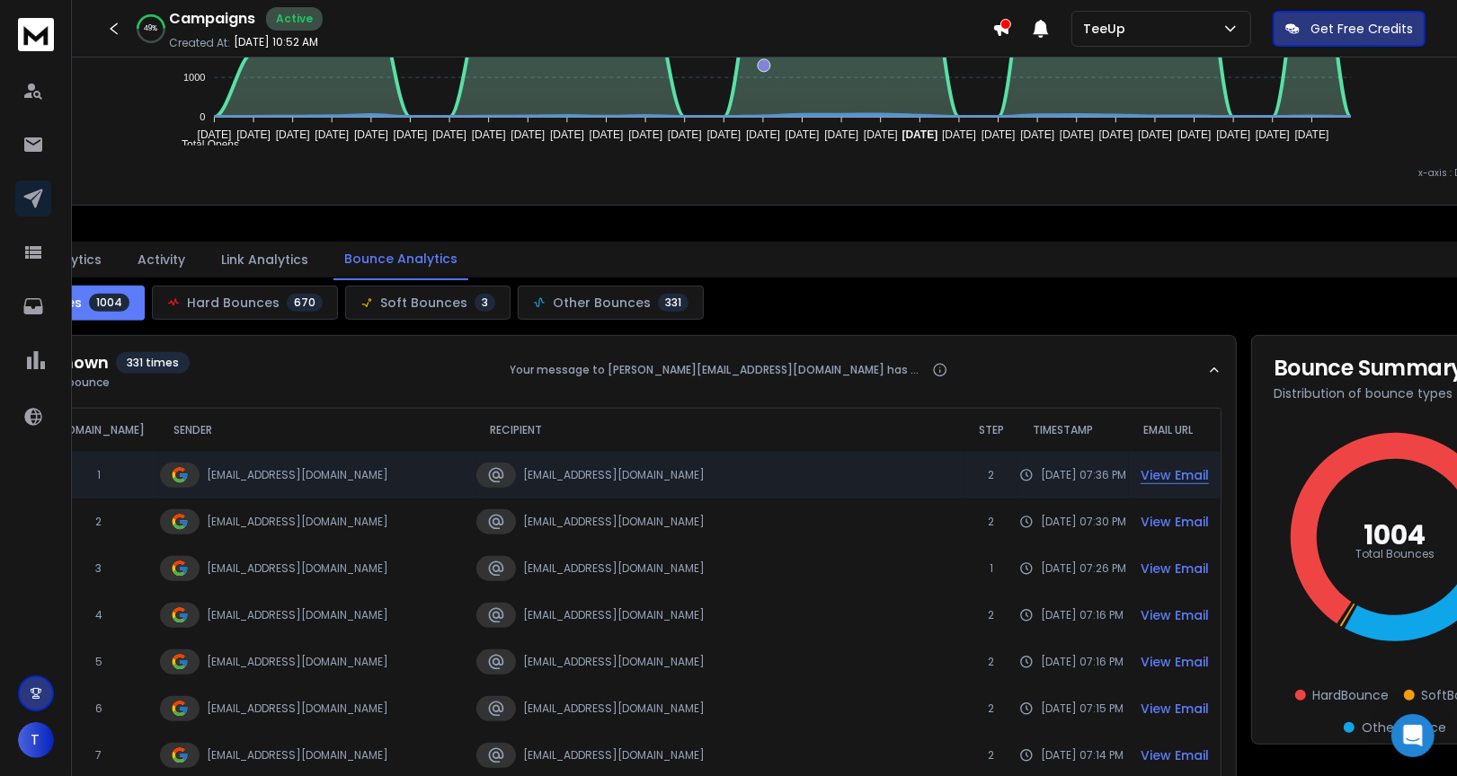
click at [1130, 470] on button "View Email" at bounding box center [1175, 475] width 90 height 32
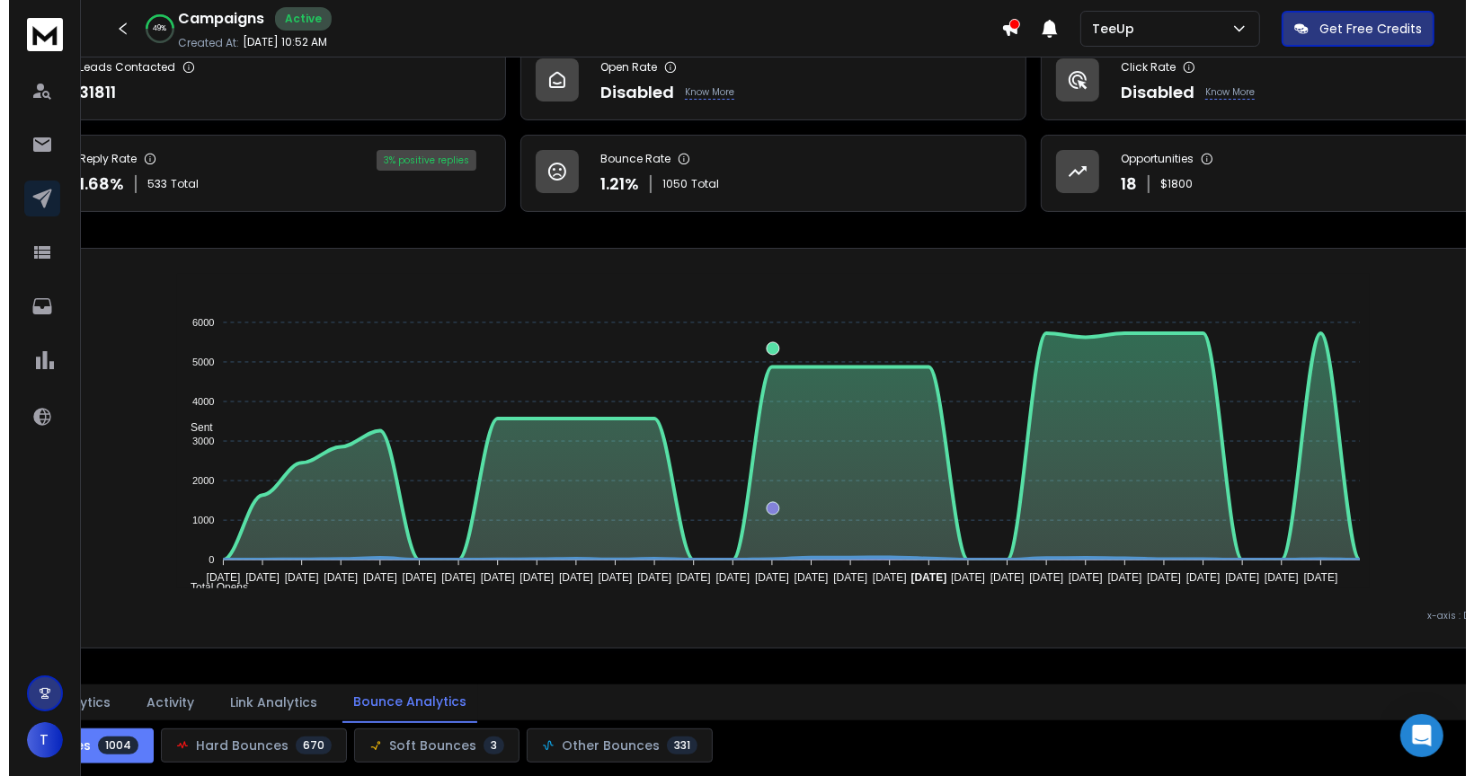
scroll to position [0, 0]
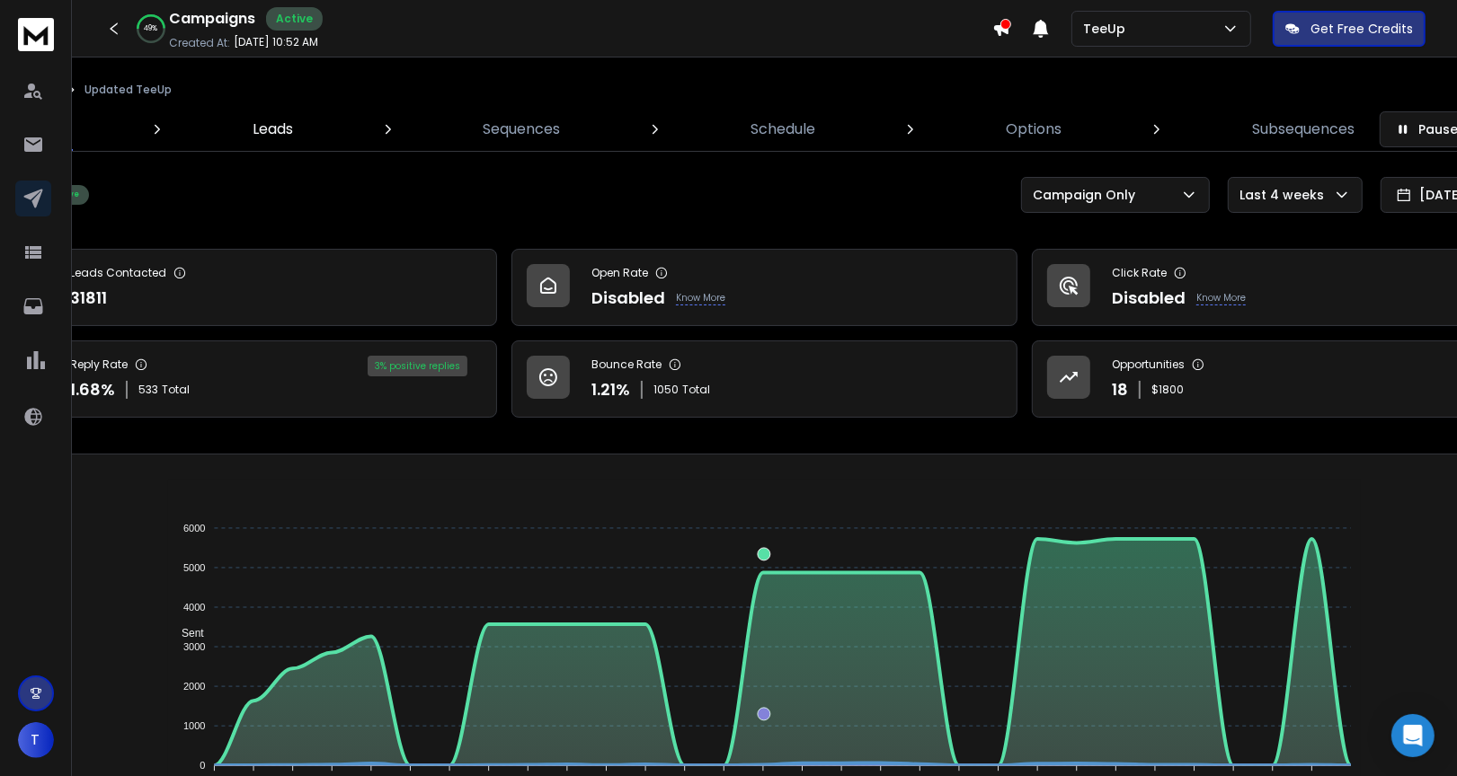
click at [304, 136] on link "Leads" at bounding box center [273, 129] width 62 height 43
